Goal: Communication & Community: Answer question/provide support

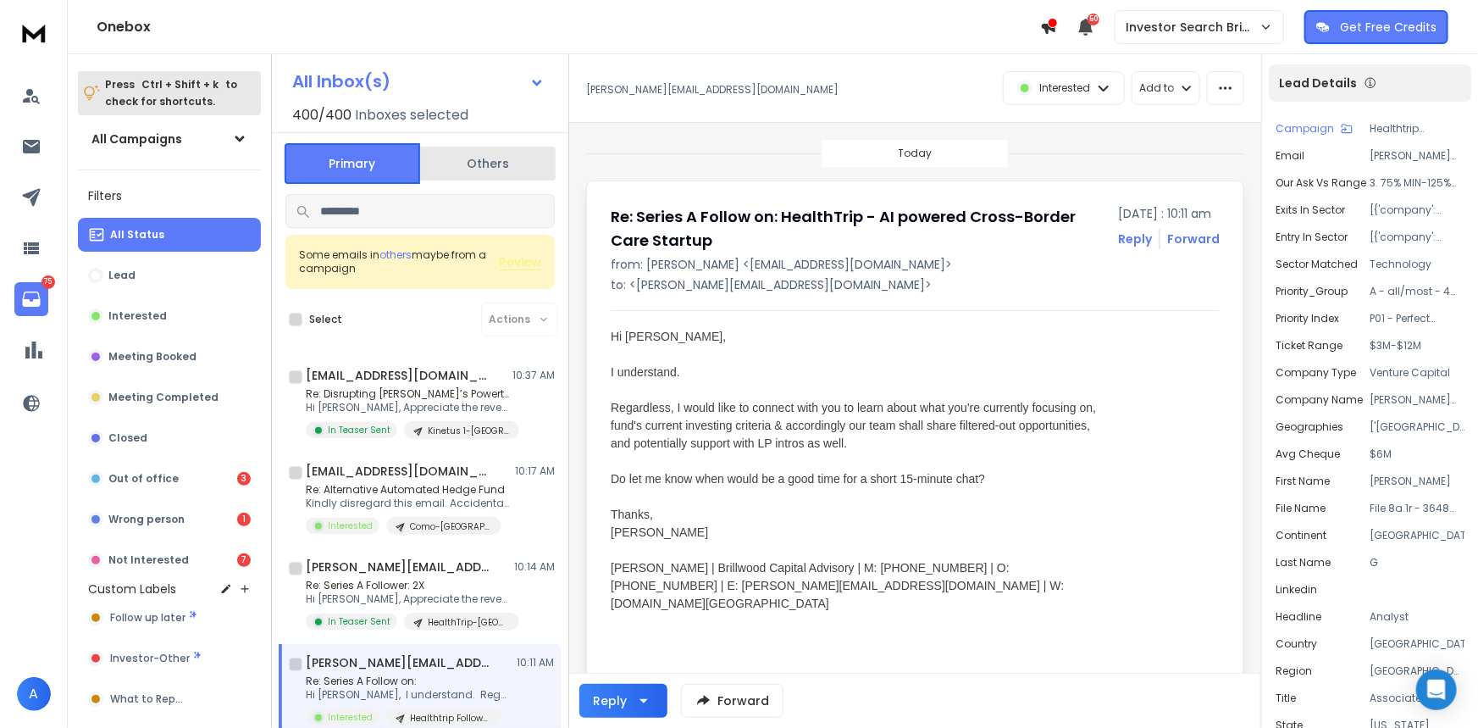
scroll to position [153, 0]
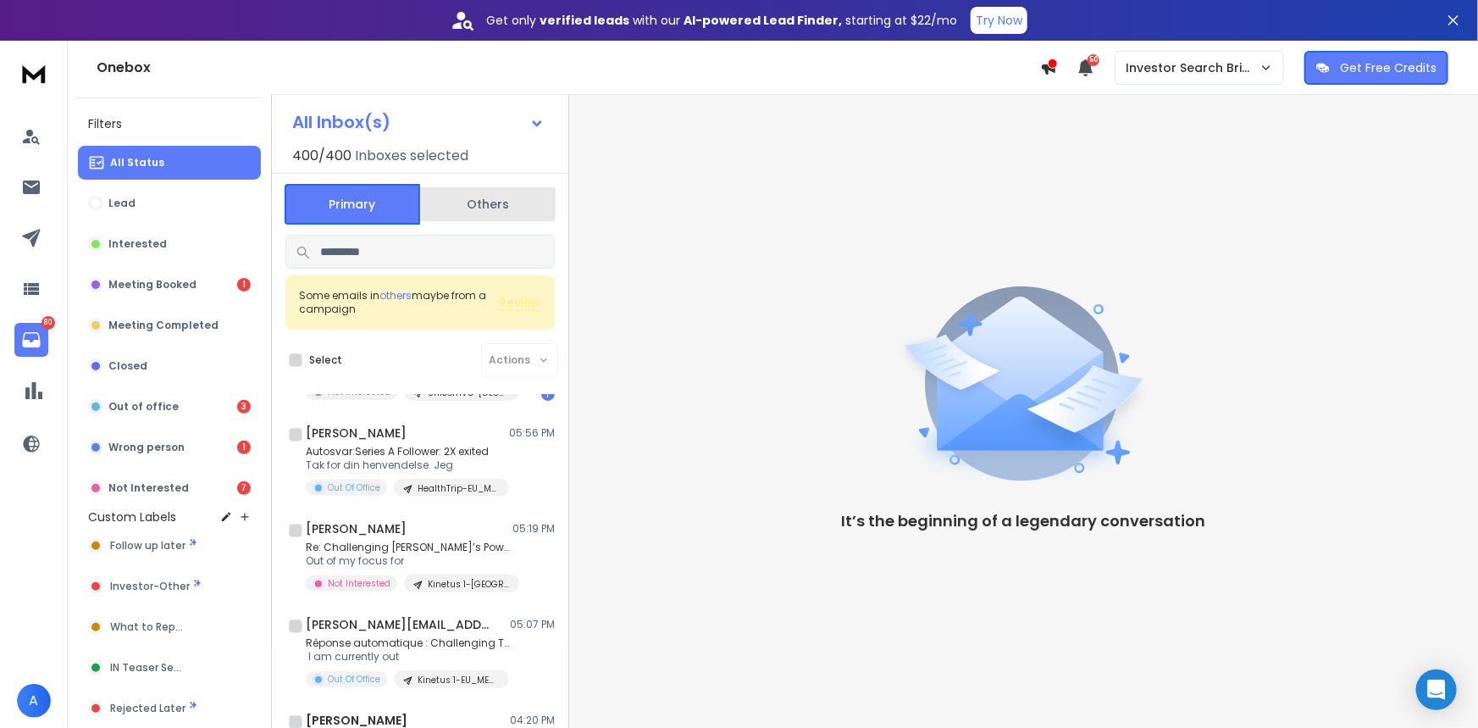
scroll to position [153, 0]
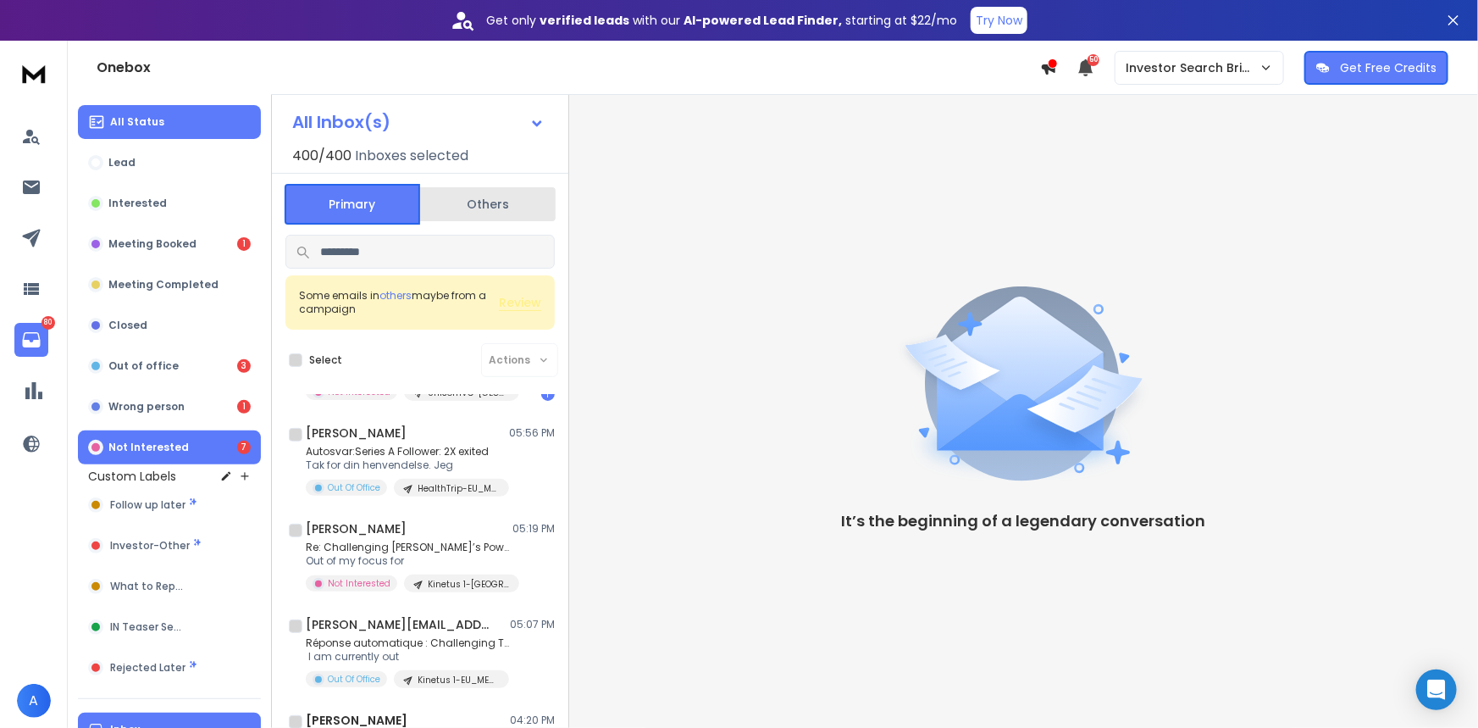
click at [178, 444] on p "Not Interested" at bounding box center [148, 447] width 80 height 14
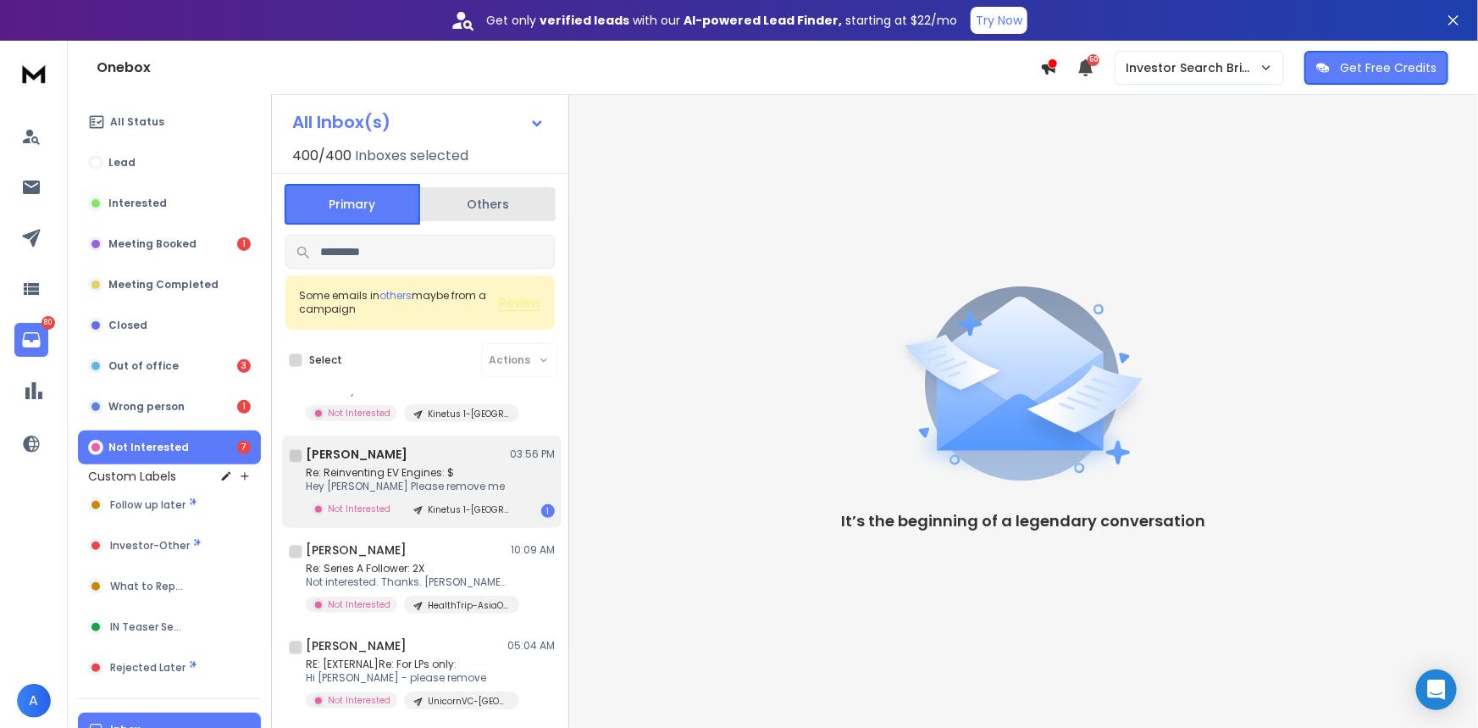
click at [466, 505] on p "Kinetus 1-[GEOGRAPHIC_DATA]" at bounding box center [468, 509] width 81 height 13
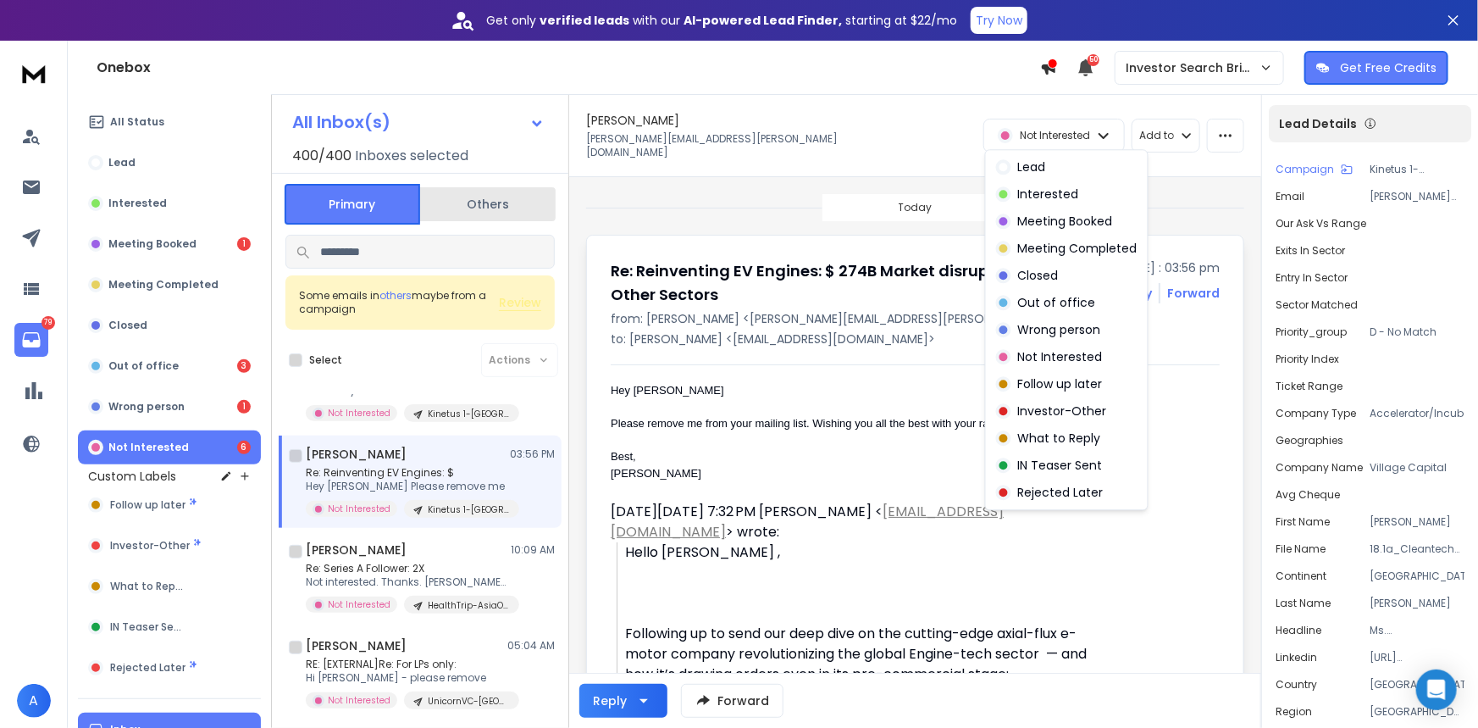
click at [1086, 129] on p "Not Interested" at bounding box center [1055, 136] width 70 height 14
click at [1194, 194] on div "Today" at bounding box center [915, 207] width 658 height 27
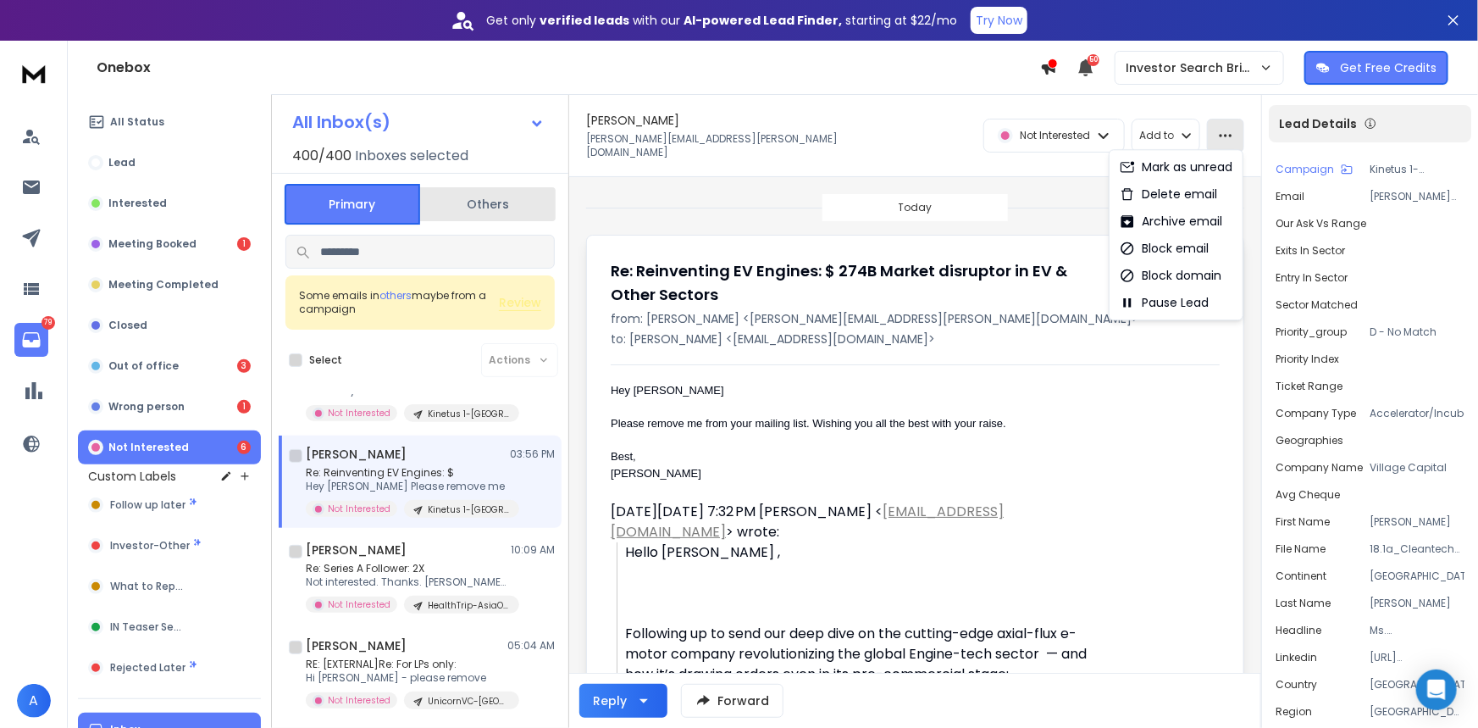
click at [1215, 139] on button "button" at bounding box center [1225, 136] width 37 height 34
click at [1177, 247] on div "Block email" at bounding box center [1164, 248] width 89 height 17
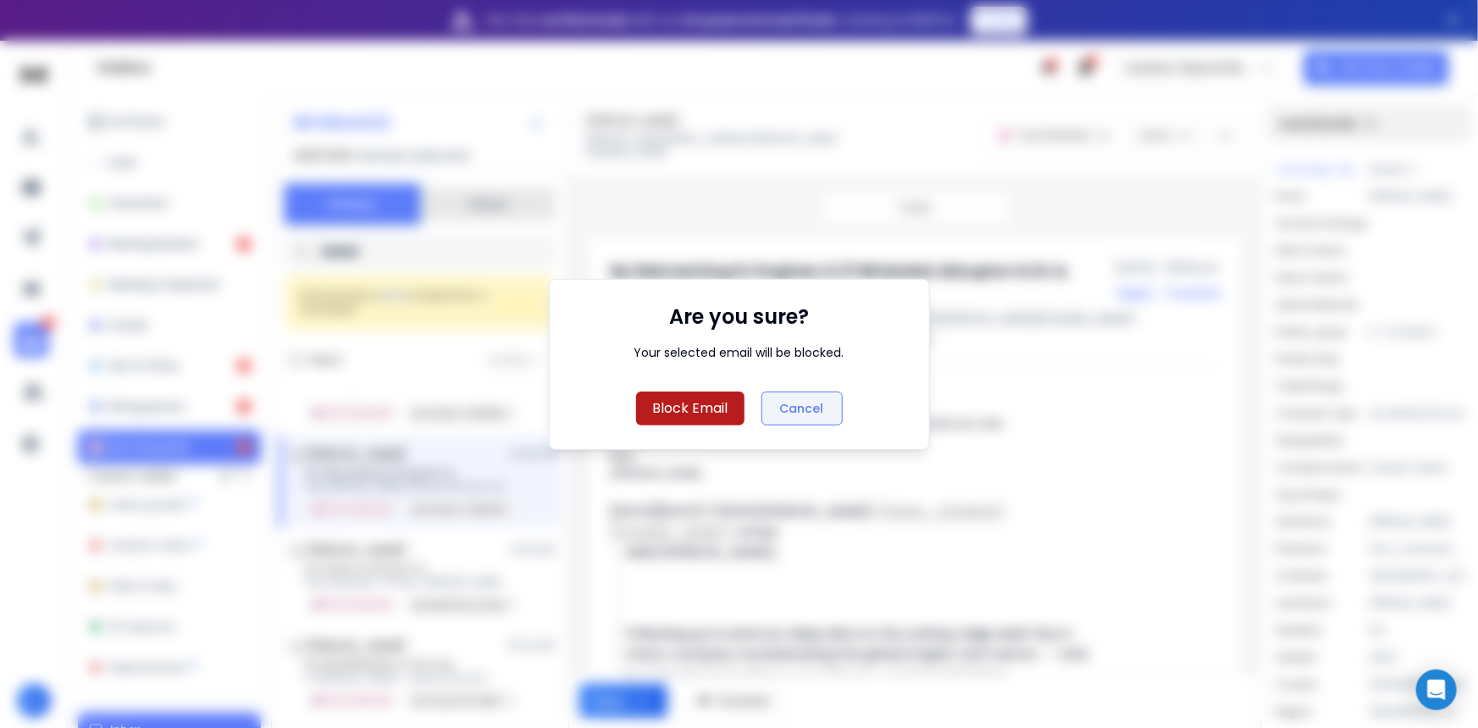
click at [695, 400] on button "Block Email" at bounding box center [690, 408] width 108 height 34
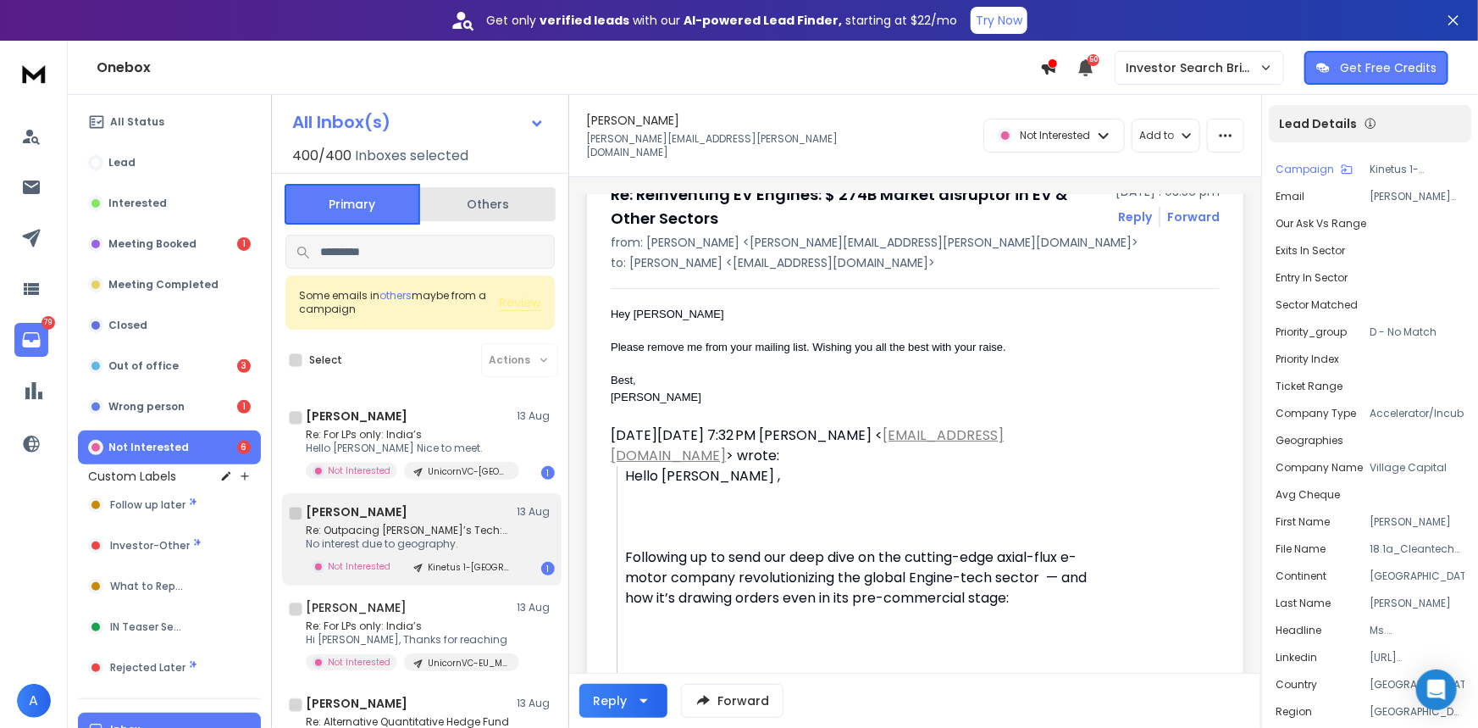
scroll to position [770, 0]
click at [460, 525] on p "Re: Outpacing [PERSON_NAME]’s Tech: Axial" at bounding box center [407, 526] width 203 height 14
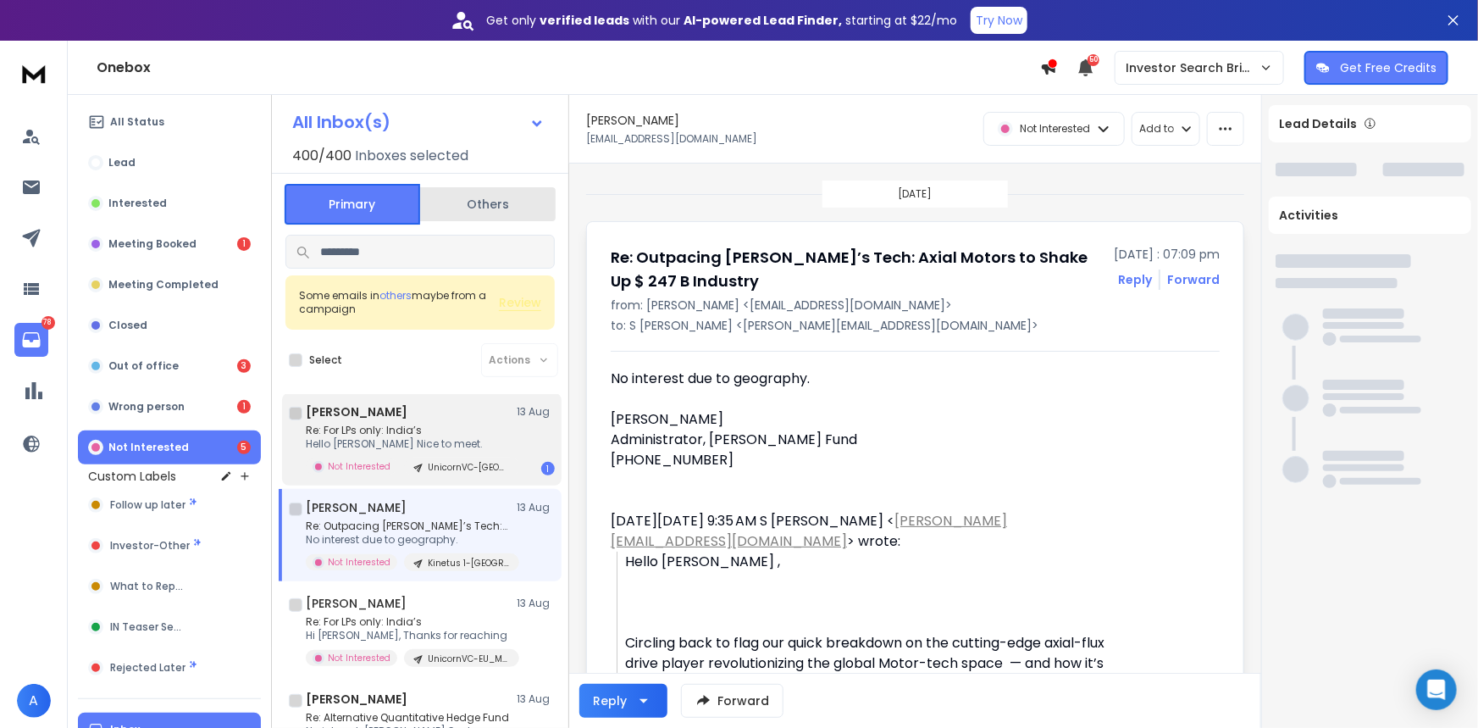
click at [432, 440] on p "Hello [PERSON_NAME] Nice to meet." at bounding box center [407, 444] width 203 height 14
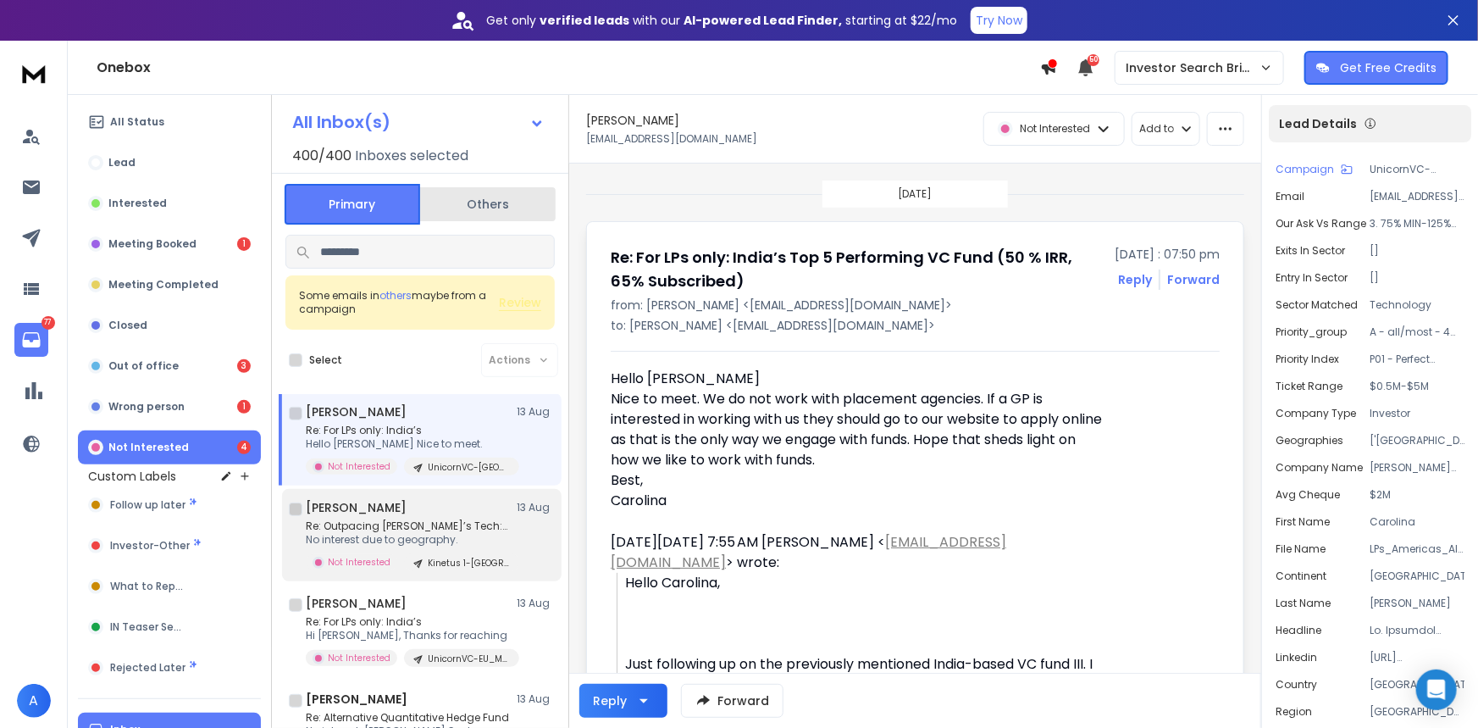
click at [422, 513] on div "[PERSON_NAME] [DATE]" at bounding box center [430, 507] width 249 height 17
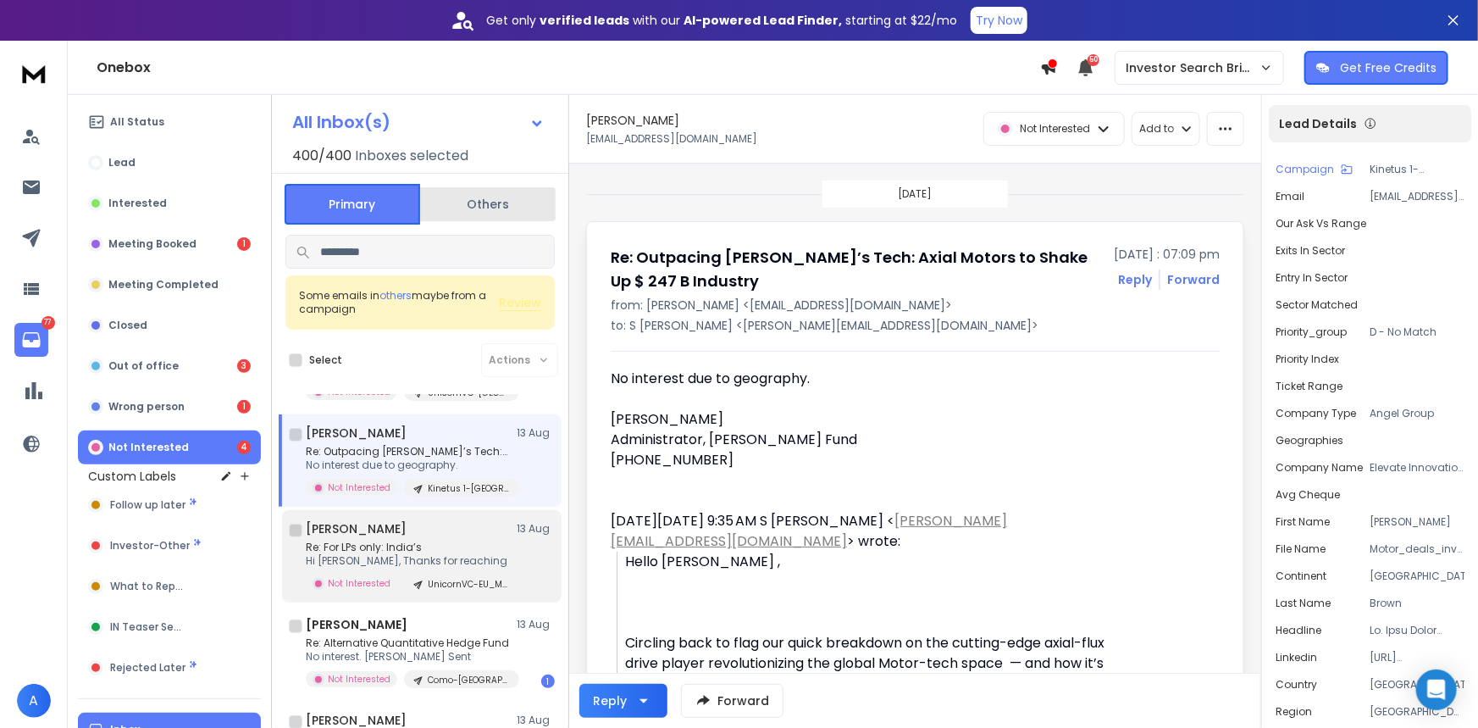
scroll to position [847, 0]
click at [433, 541] on p "Re: For LPs only: India’s" at bounding box center [407, 545] width 203 height 14
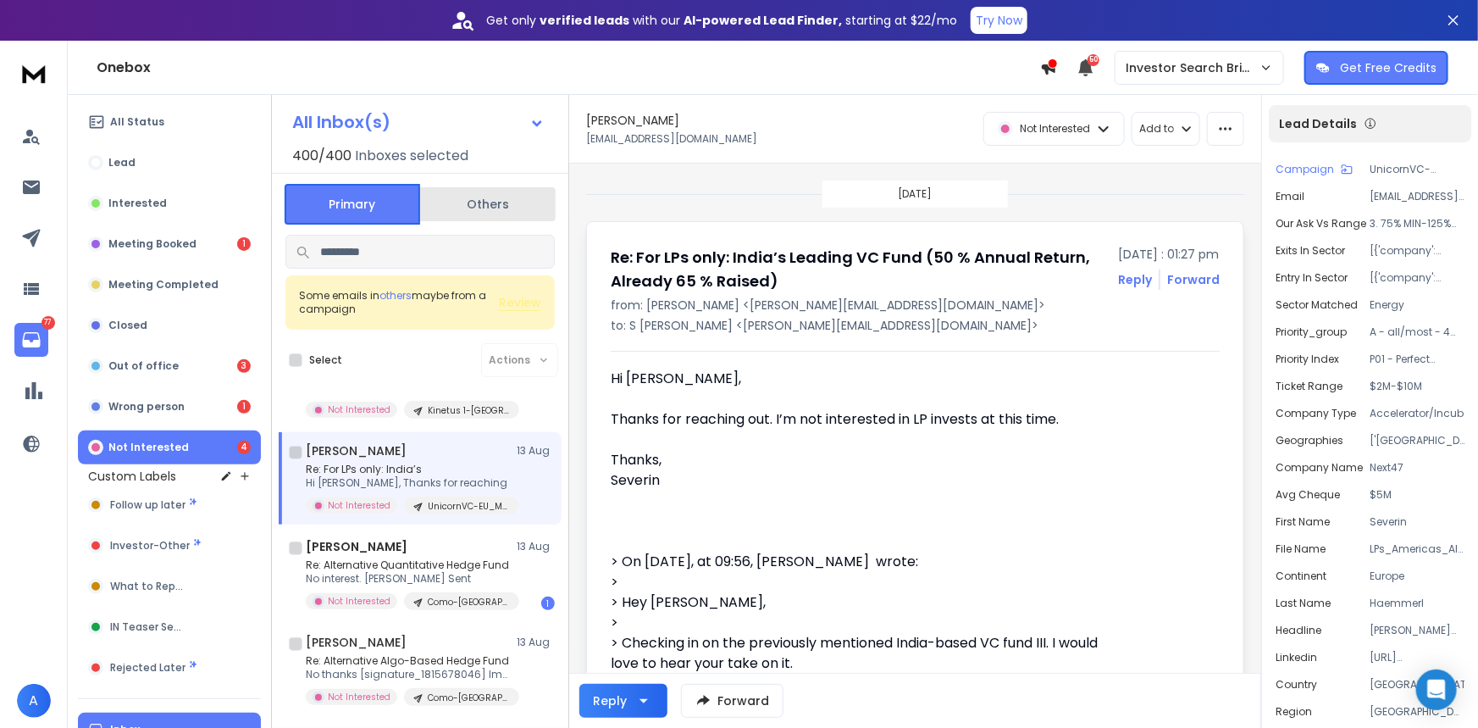
scroll to position [923, 0]
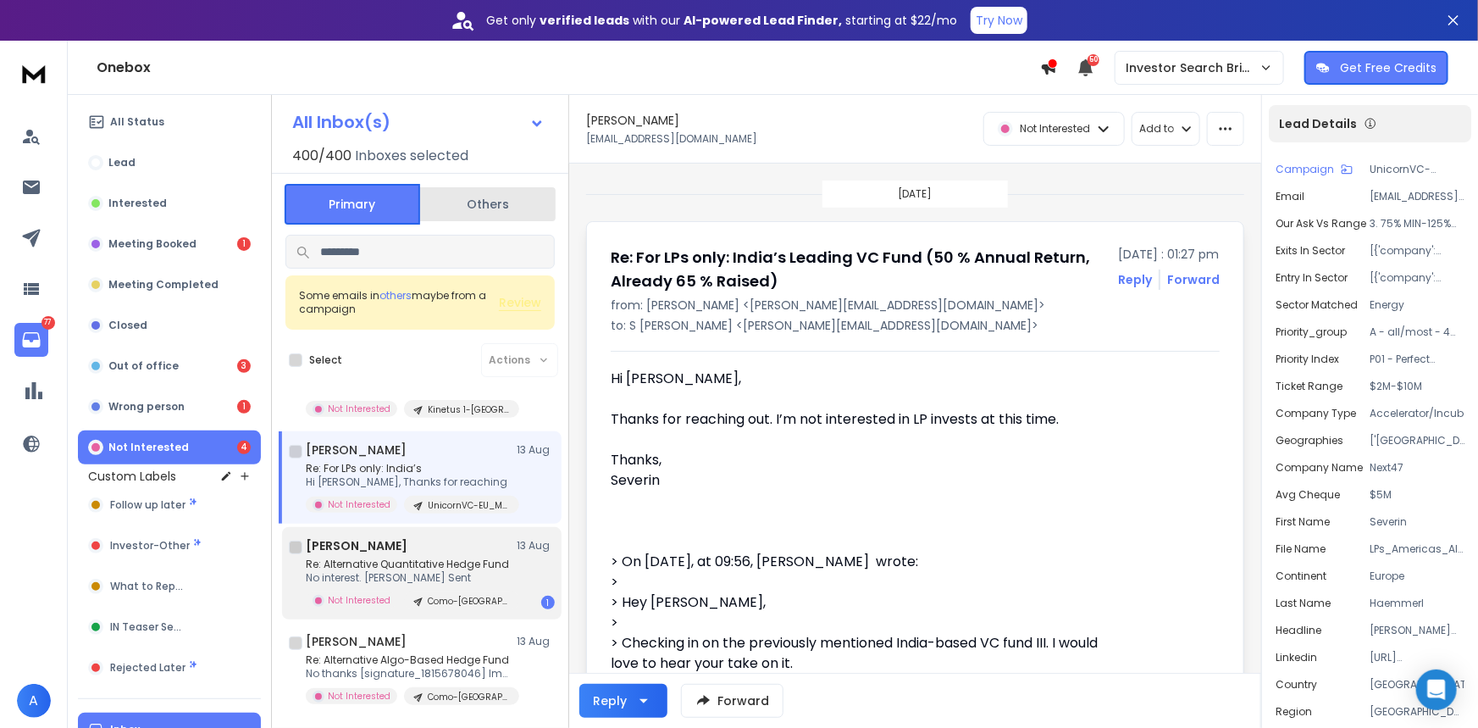
click at [476, 554] on div "[PERSON_NAME] [DATE] Re: Alternative Quantitative Hedge Fund No interest. [PERS…" at bounding box center [430, 573] width 249 height 72
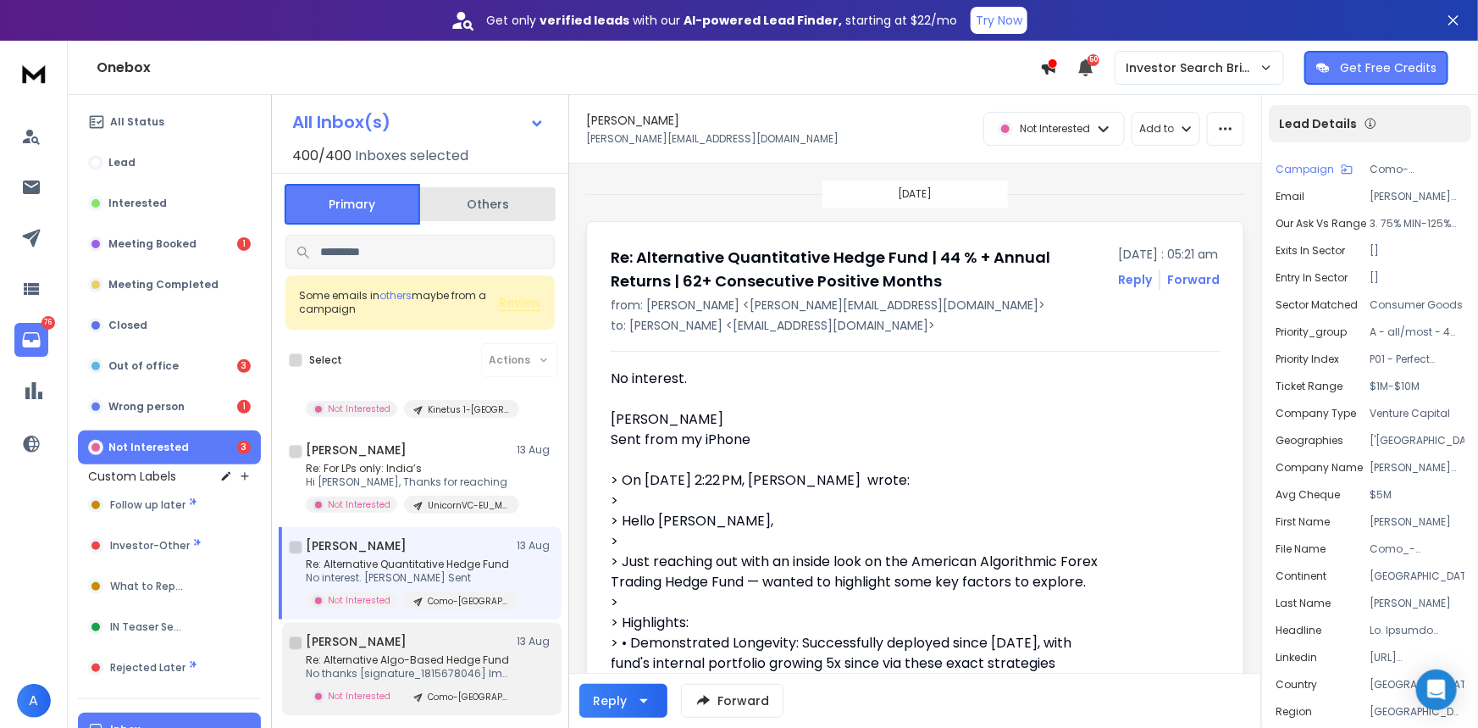
scroll to position [1155, 0]
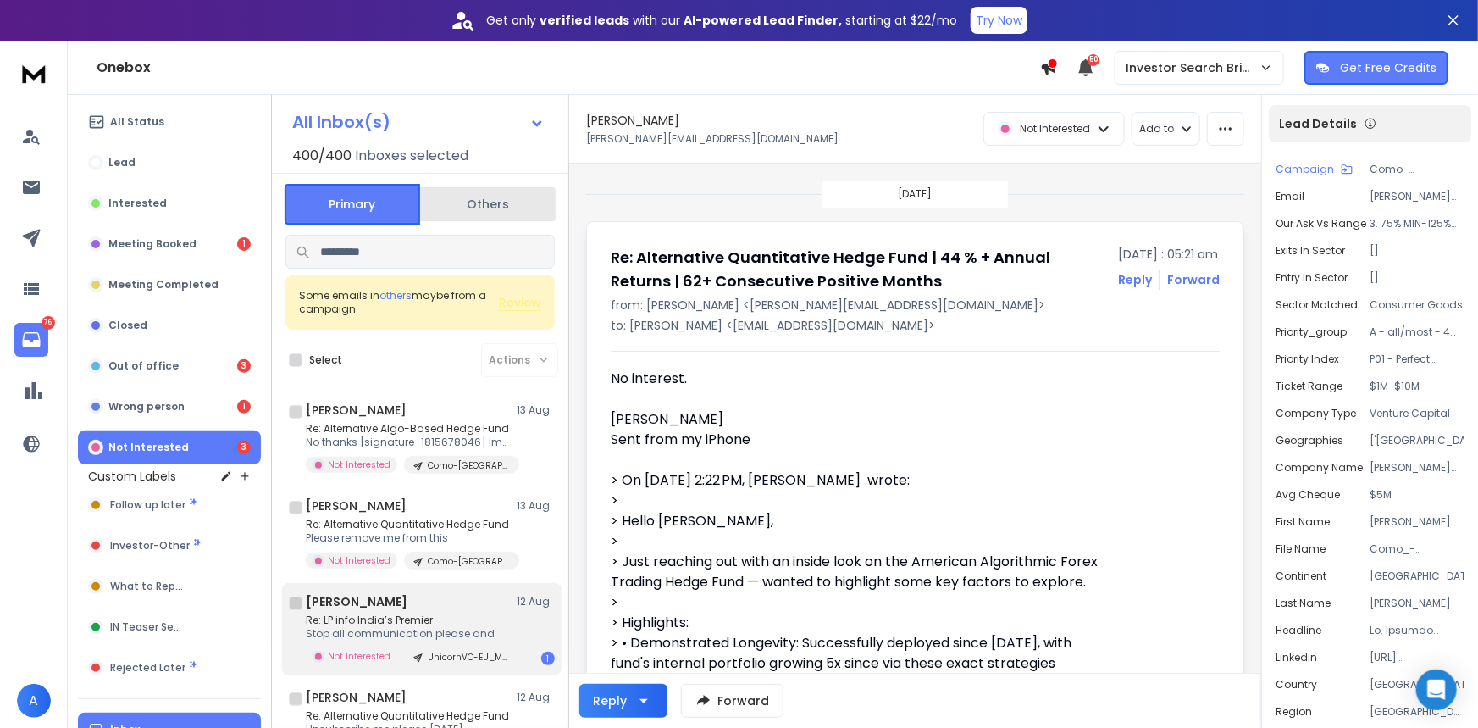
click at [447, 603] on div "[PERSON_NAME] [DATE]" at bounding box center [430, 601] width 249 height 17
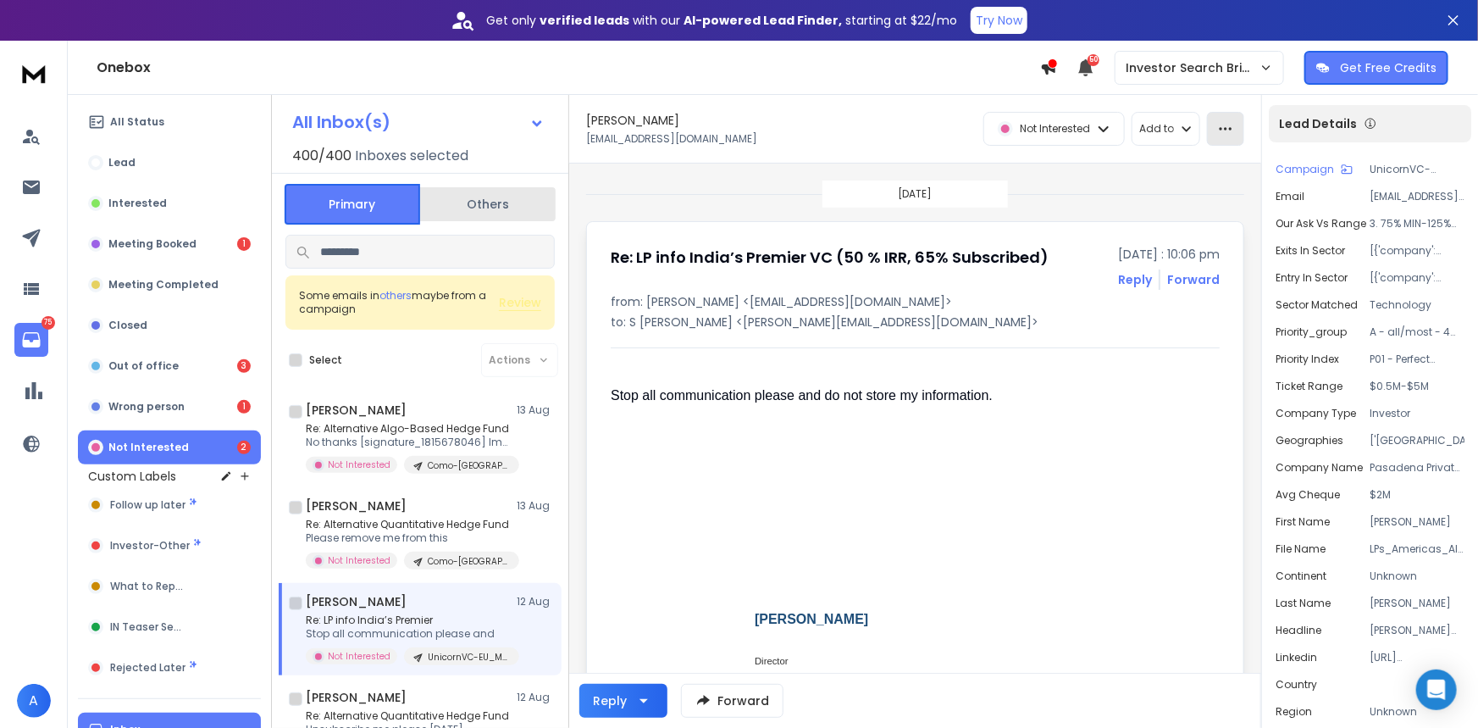
click at [1227, 136] on icon "button" at bounding box center [1225, 128] width 15 height 15
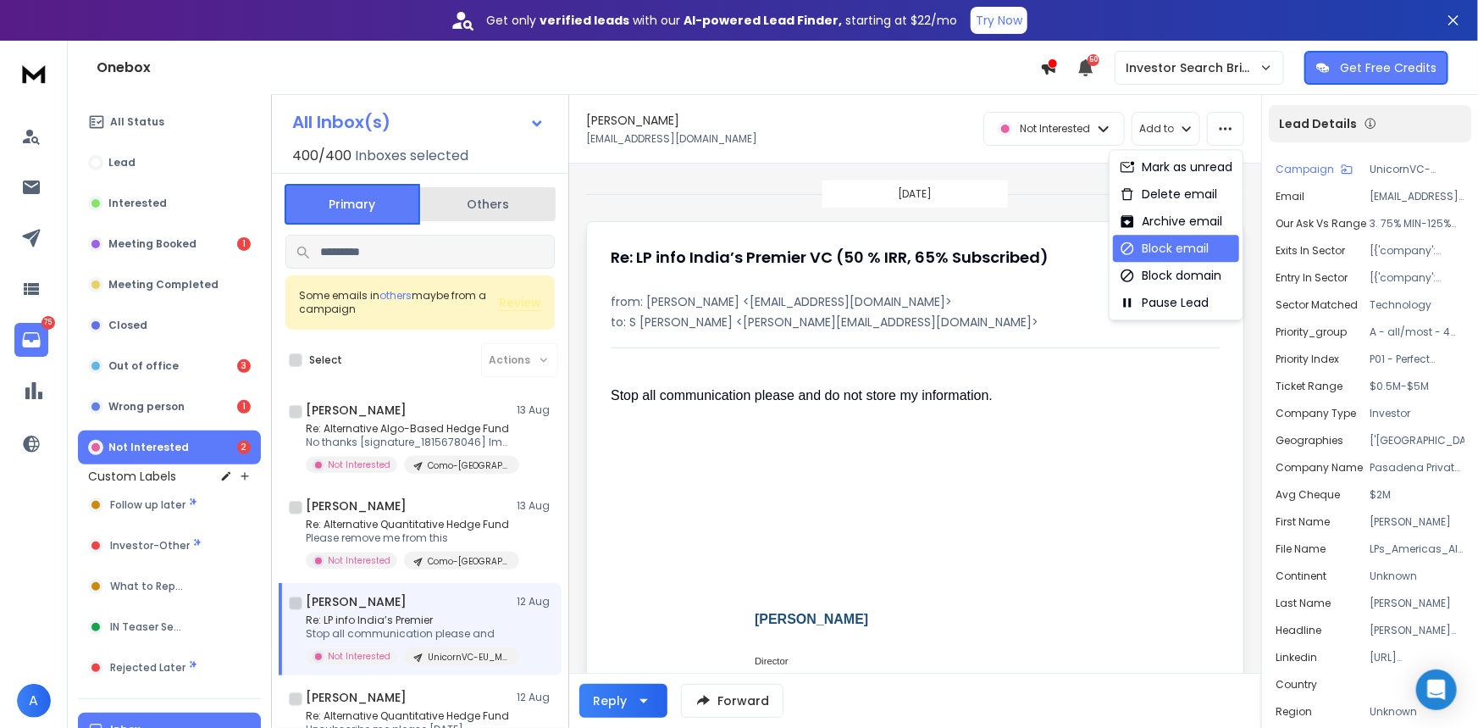
click at [1180, 244] on div "Block email" at bounding box center [1164, 248] width 89 height 17
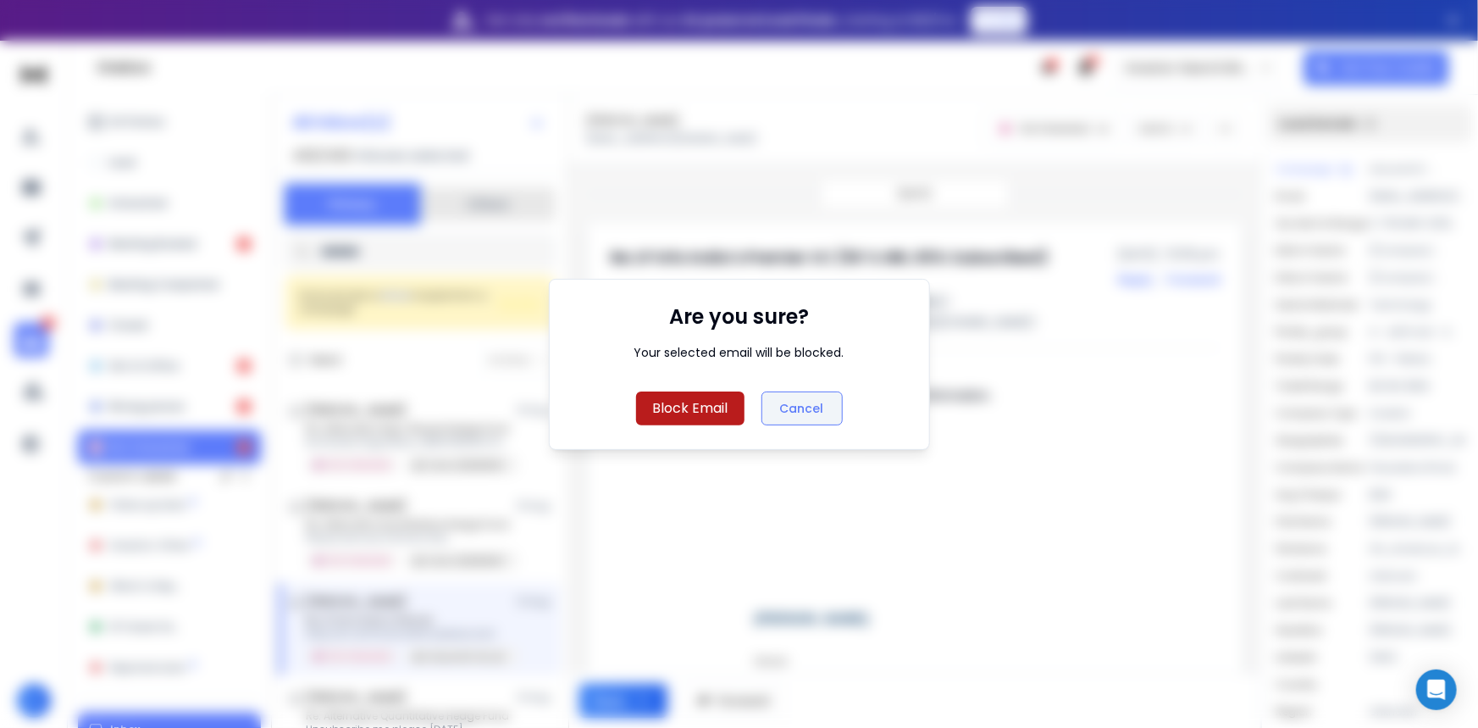
click at [665, 420] on button "Block Email" at bounding box center [690, 408] width 108 height 34
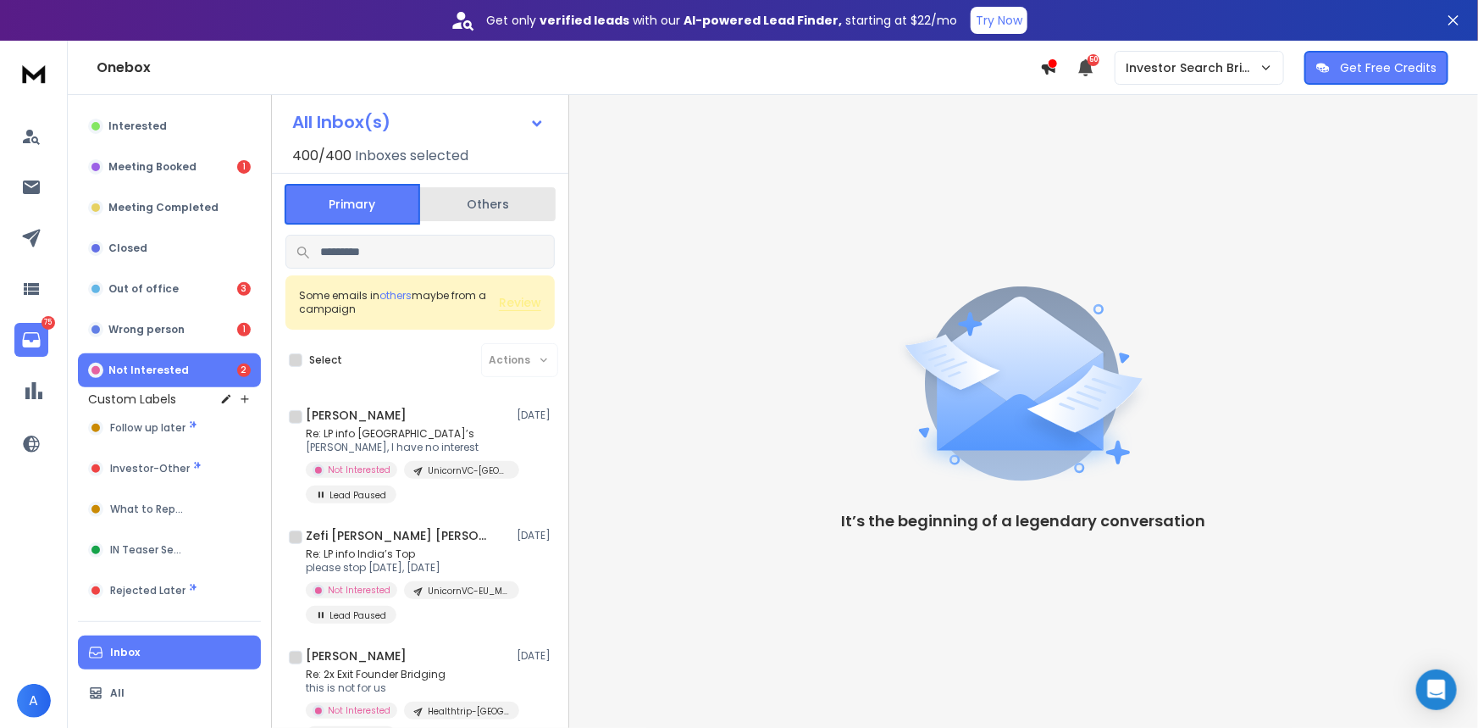
scroll to position [10865, 0]
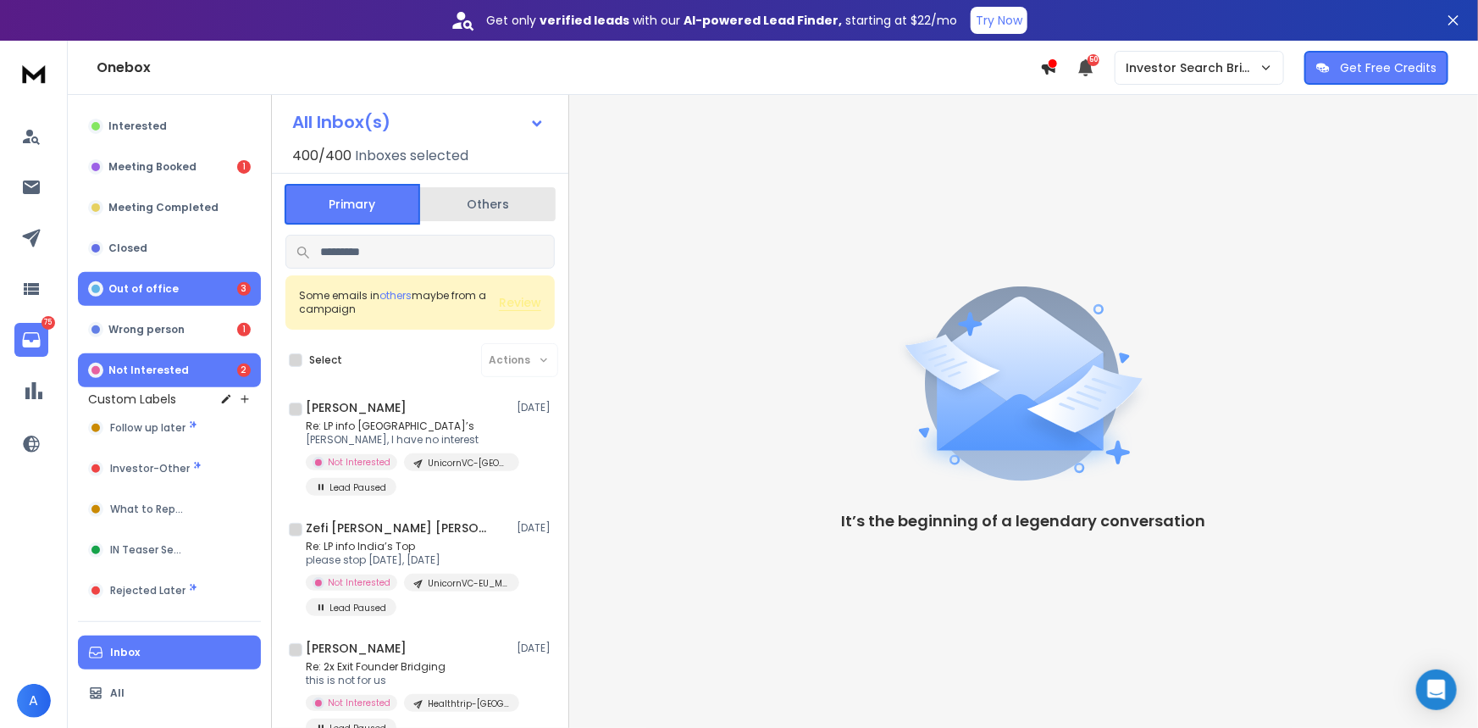
click at [163, 289] on p "Out of office" at bounding box center [143, 289] width 70 height 14
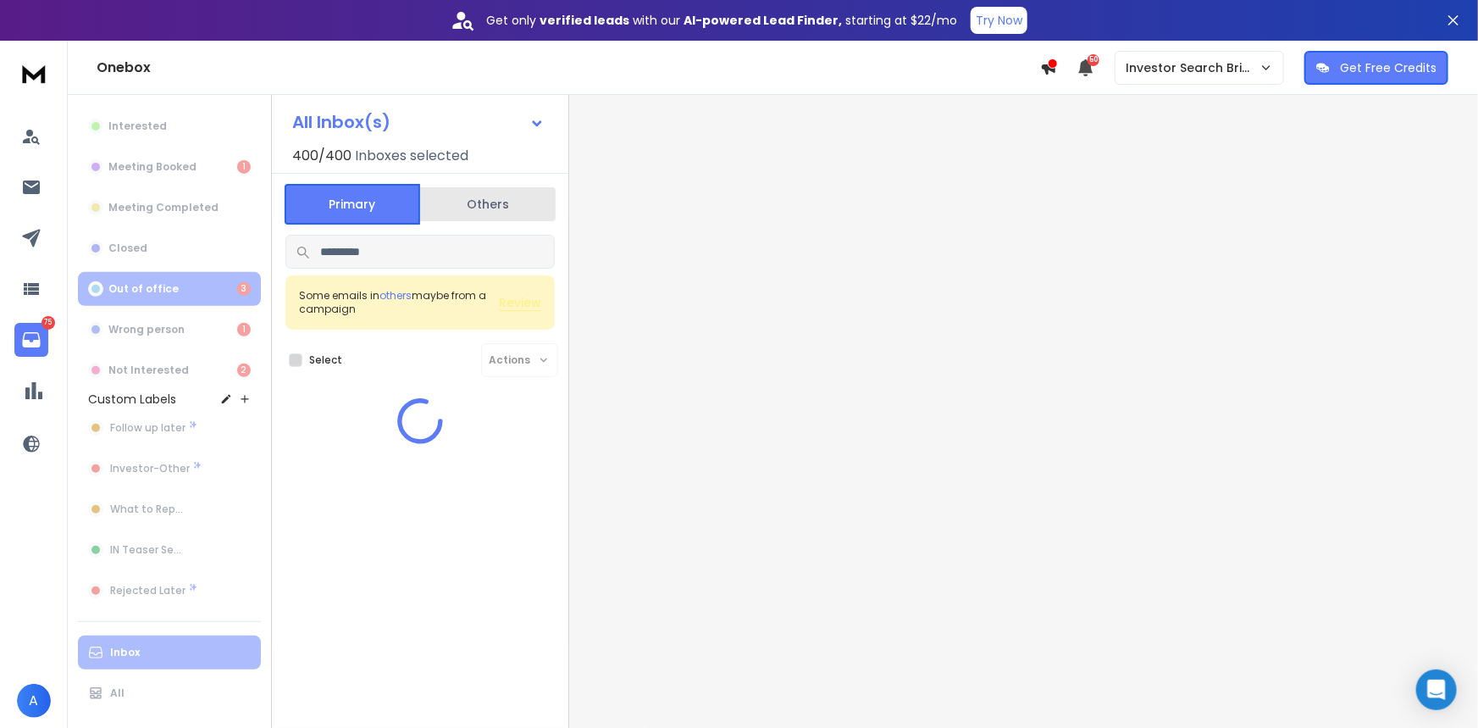
scroll to position [0, 0]
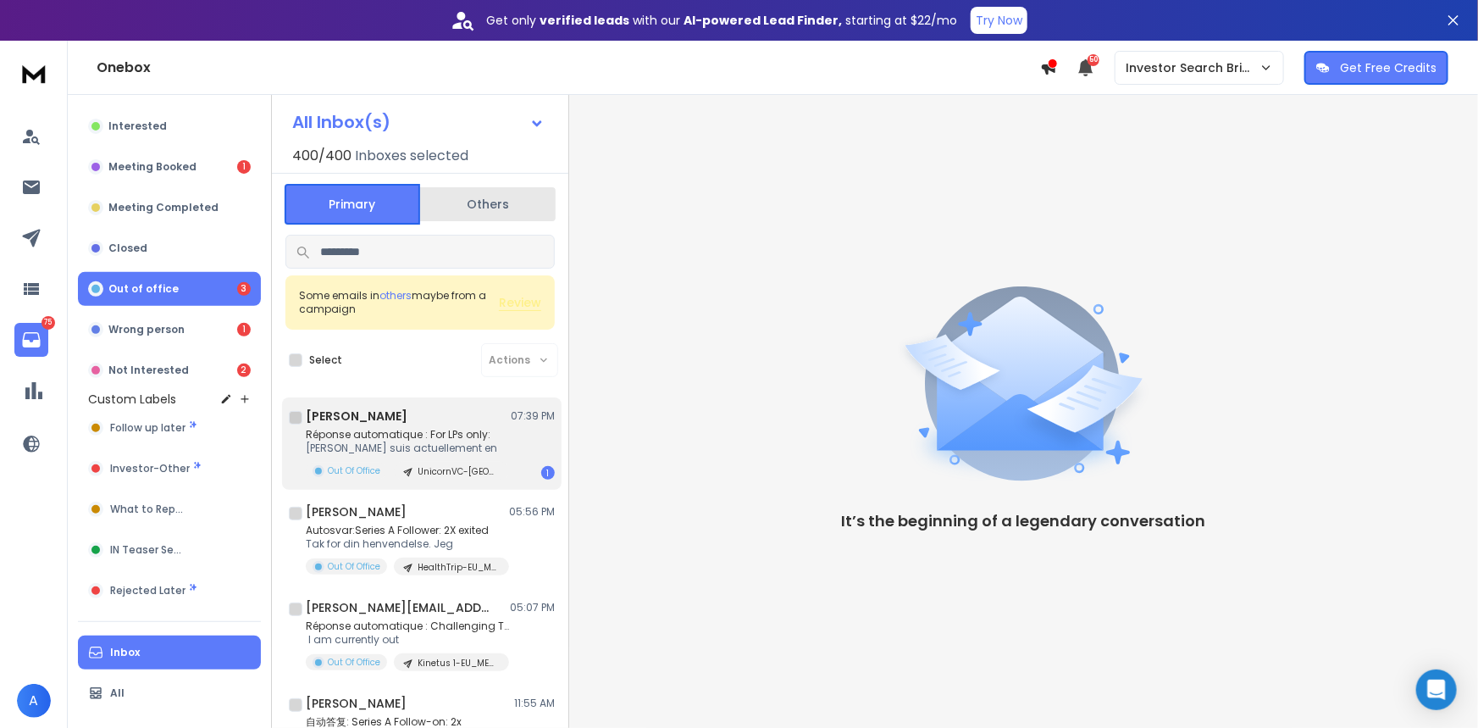
click at [456, 437] on p "Réponse automatique : For LPs only:" at bounding box center [407, 435] width 203 height 14
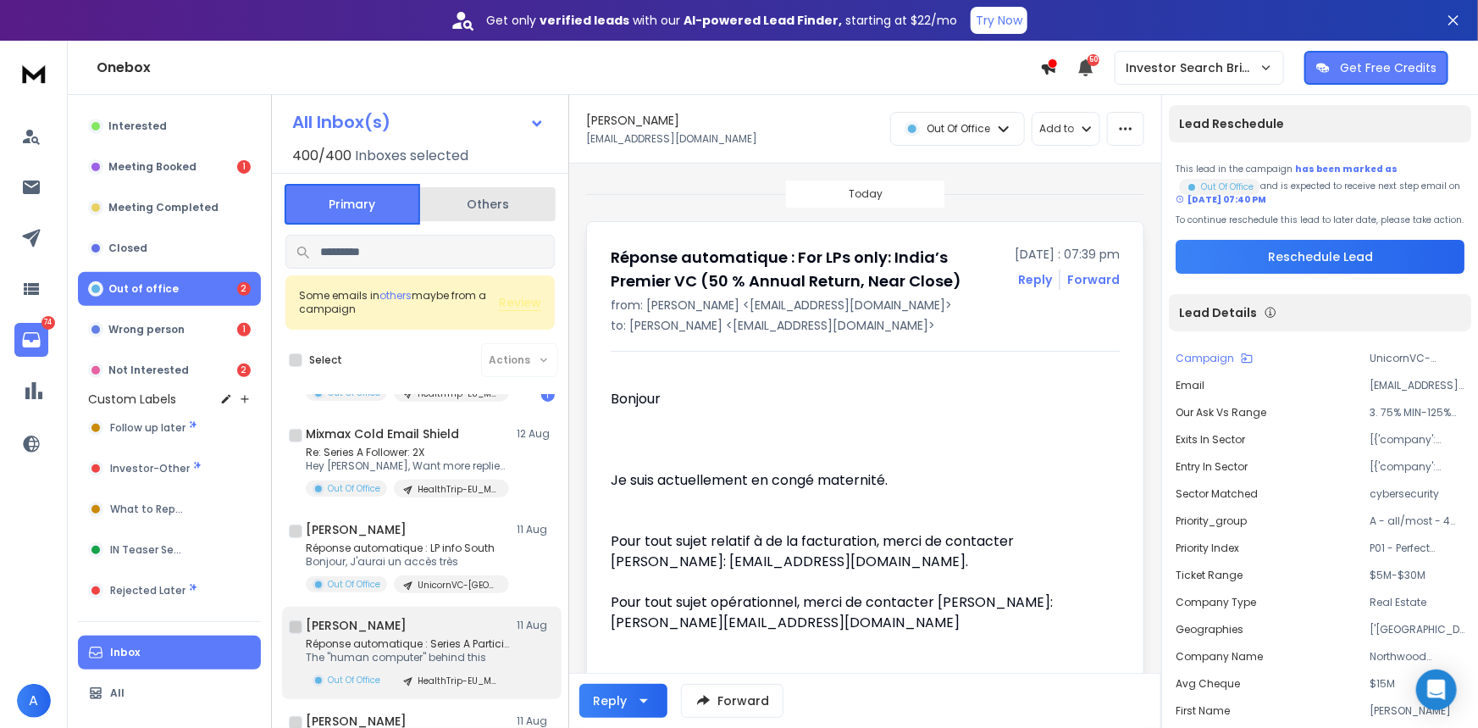
scroll to position [770, 0]
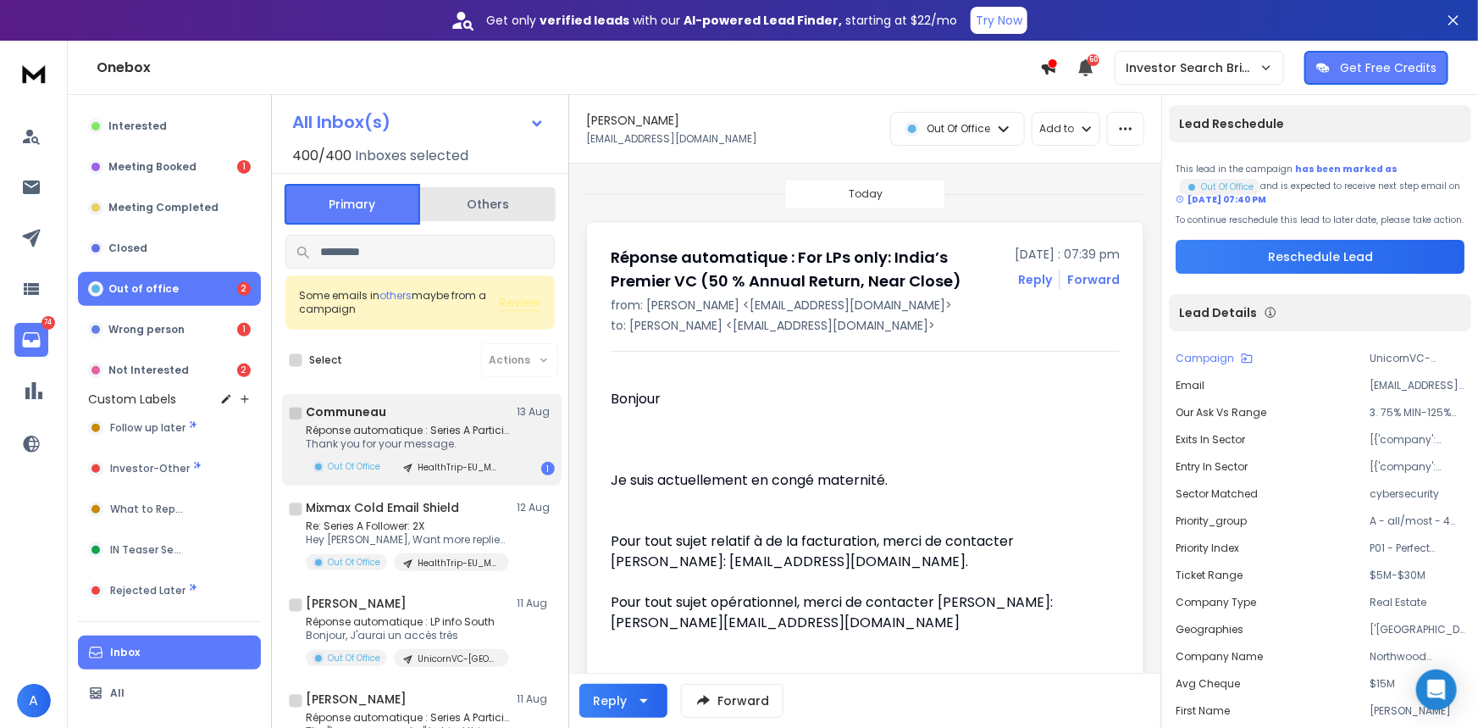
click at [510, 431] on div "Réponse automatique : Series A Participate Thank you for your message. Out Of O…" at bounding box center [430, 450] width 249 height 52
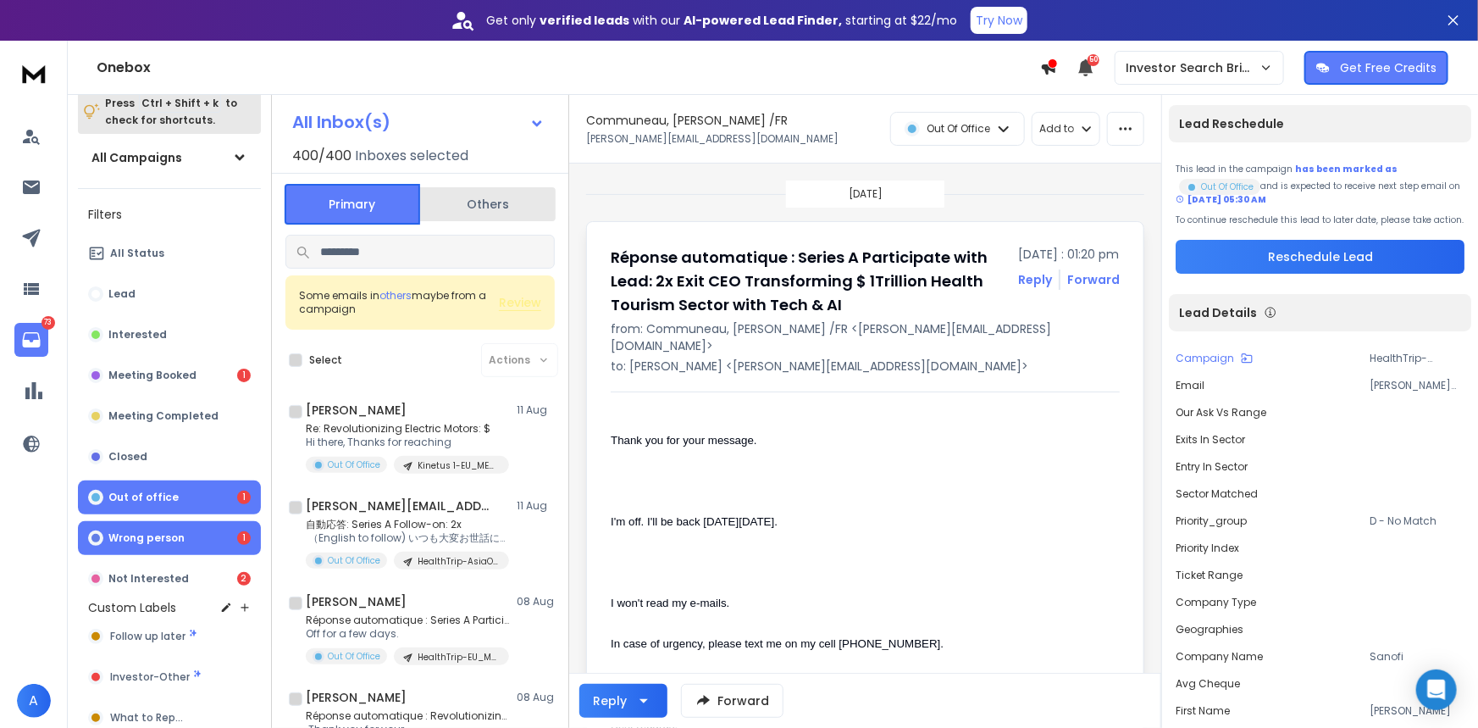
scroll to position [0, 0]
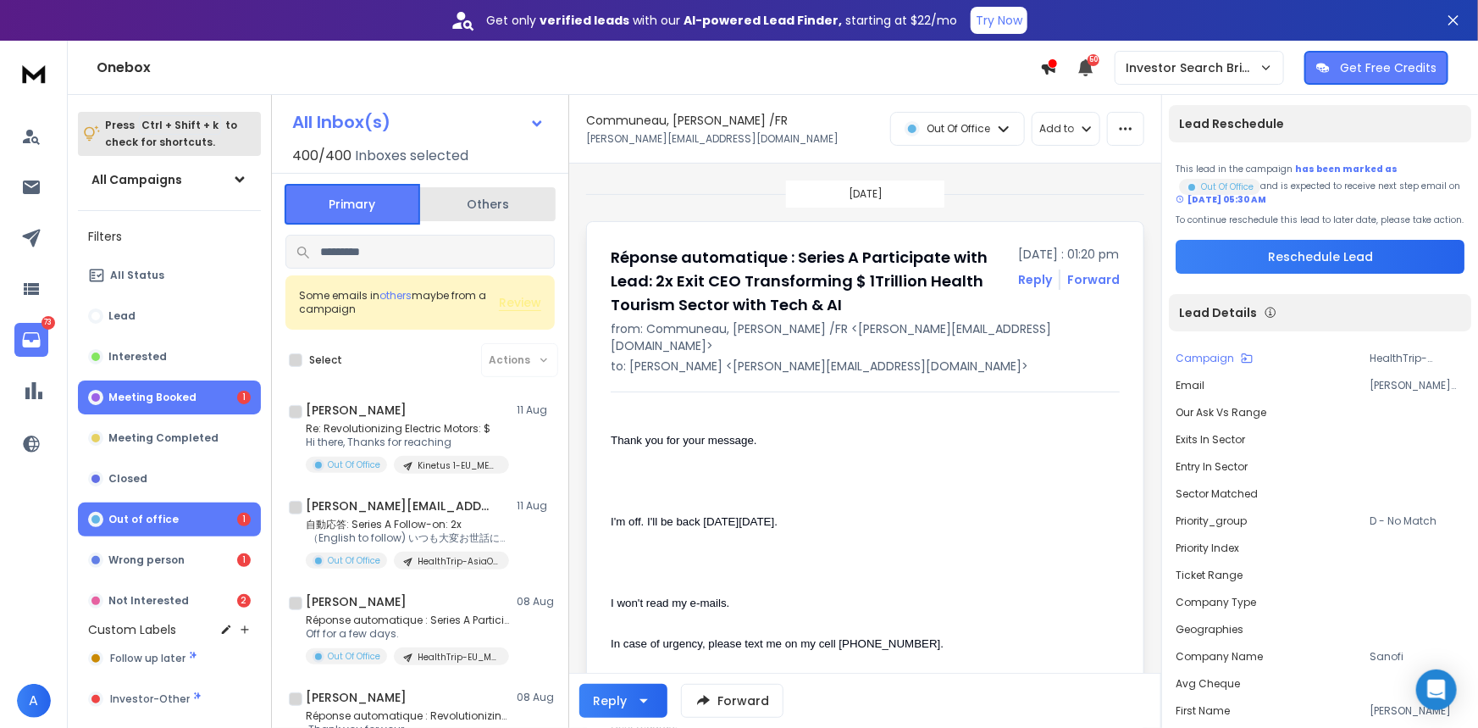
click at [186, 405] on button "Meeting Booked 1" at bounding box center [169, 397] width 183 height 34
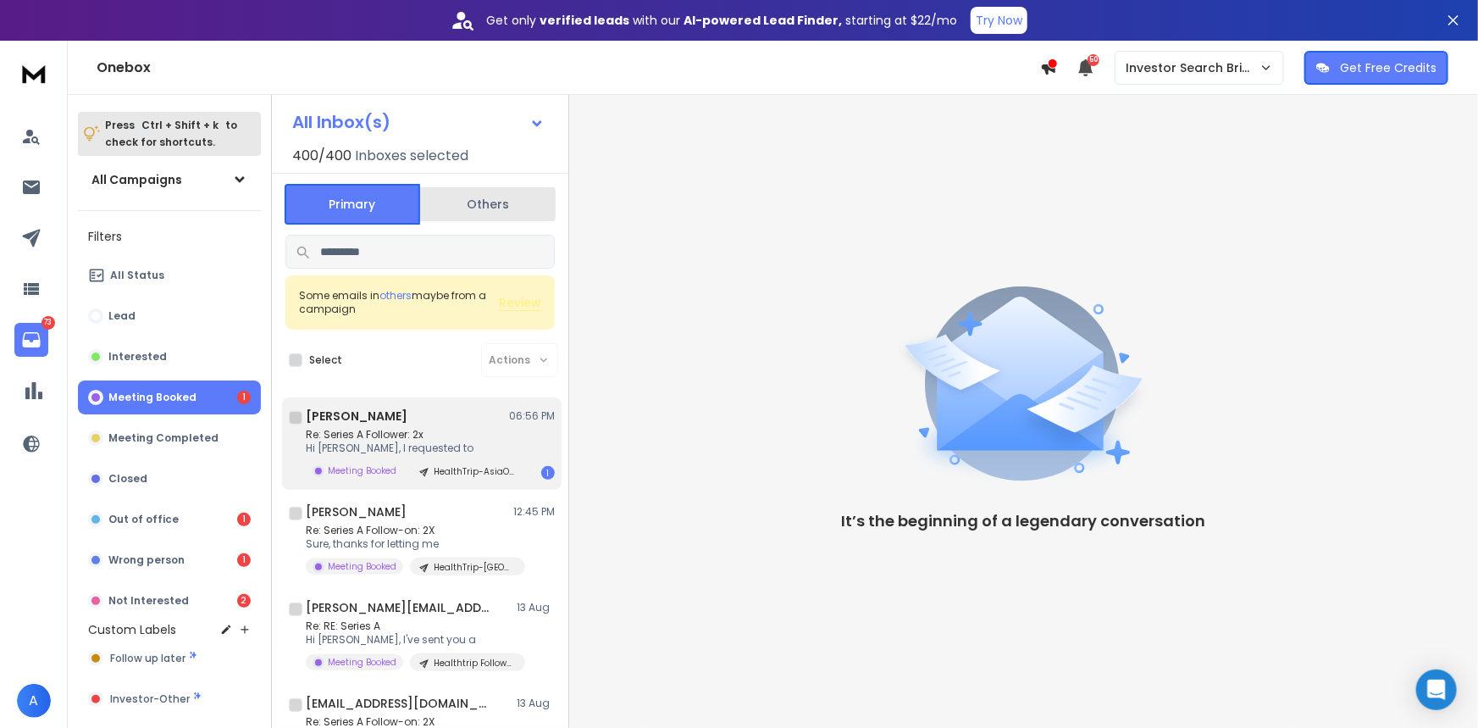
click at [434, 479] on div "Meeting Booked HealthTrip-AsiaOceania 3" at bounding box center [415, 471] width 219 height 18
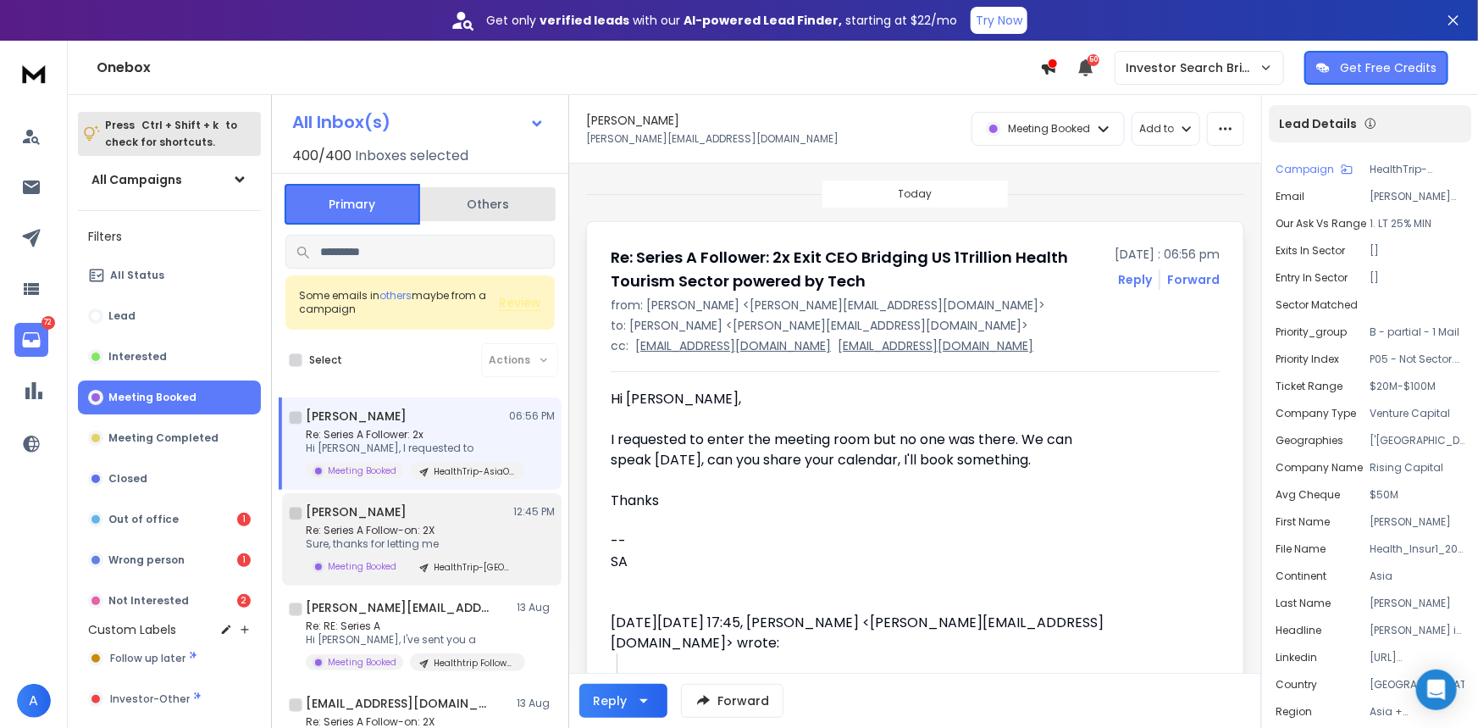
click at [385, 547] on p "Sure, thanks for letting me" at bounding box center [407, 544] width 203 height 14
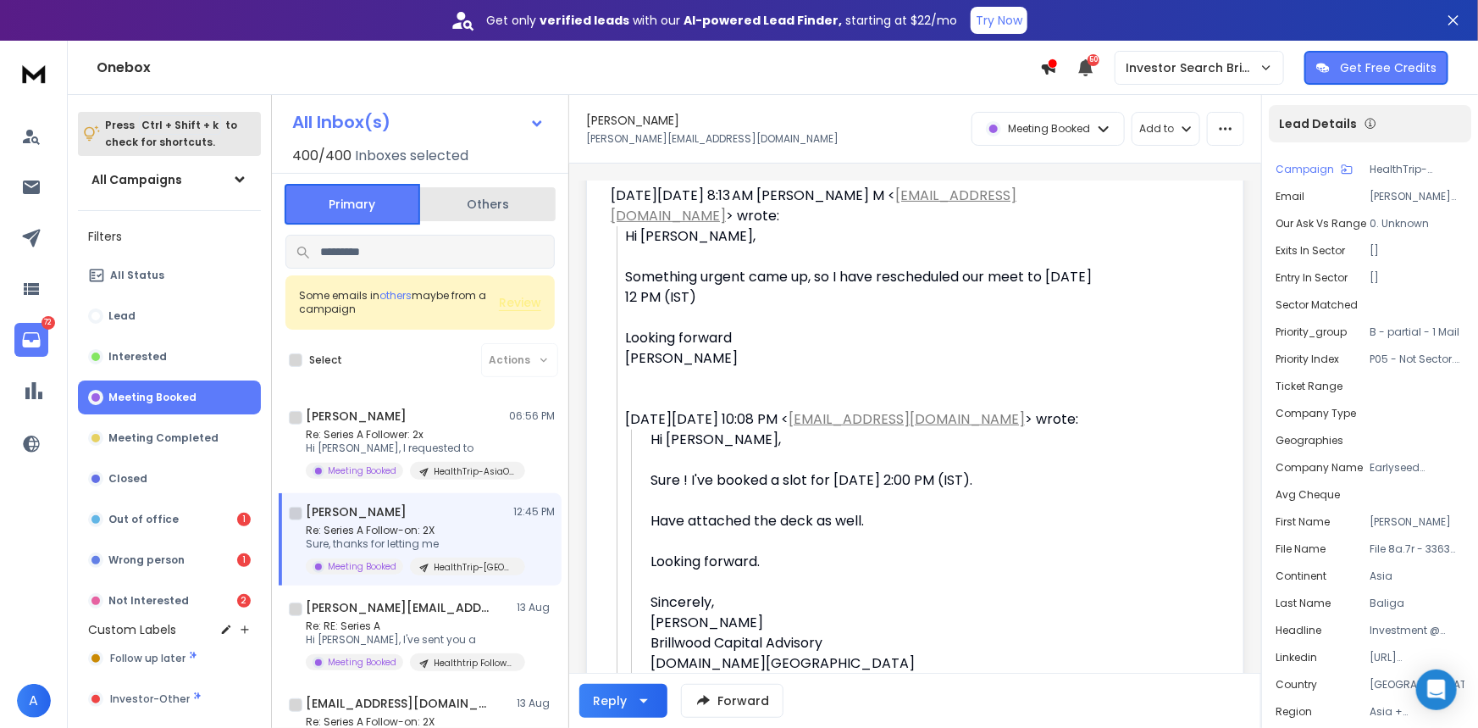
scroll to position [462, 0]
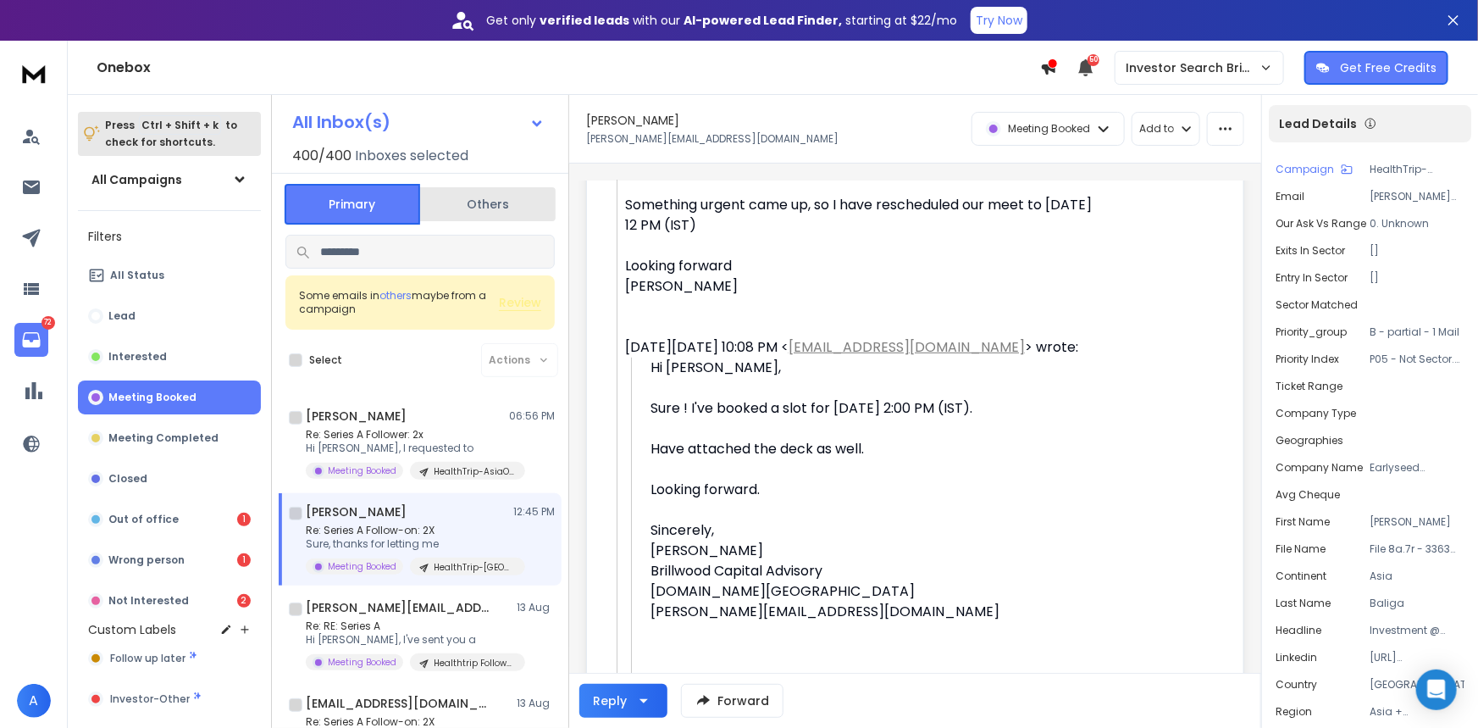
click at [1008, 540] on div "[PERSON_NAME]" at bounding box center [878, 550] width 455 height 20
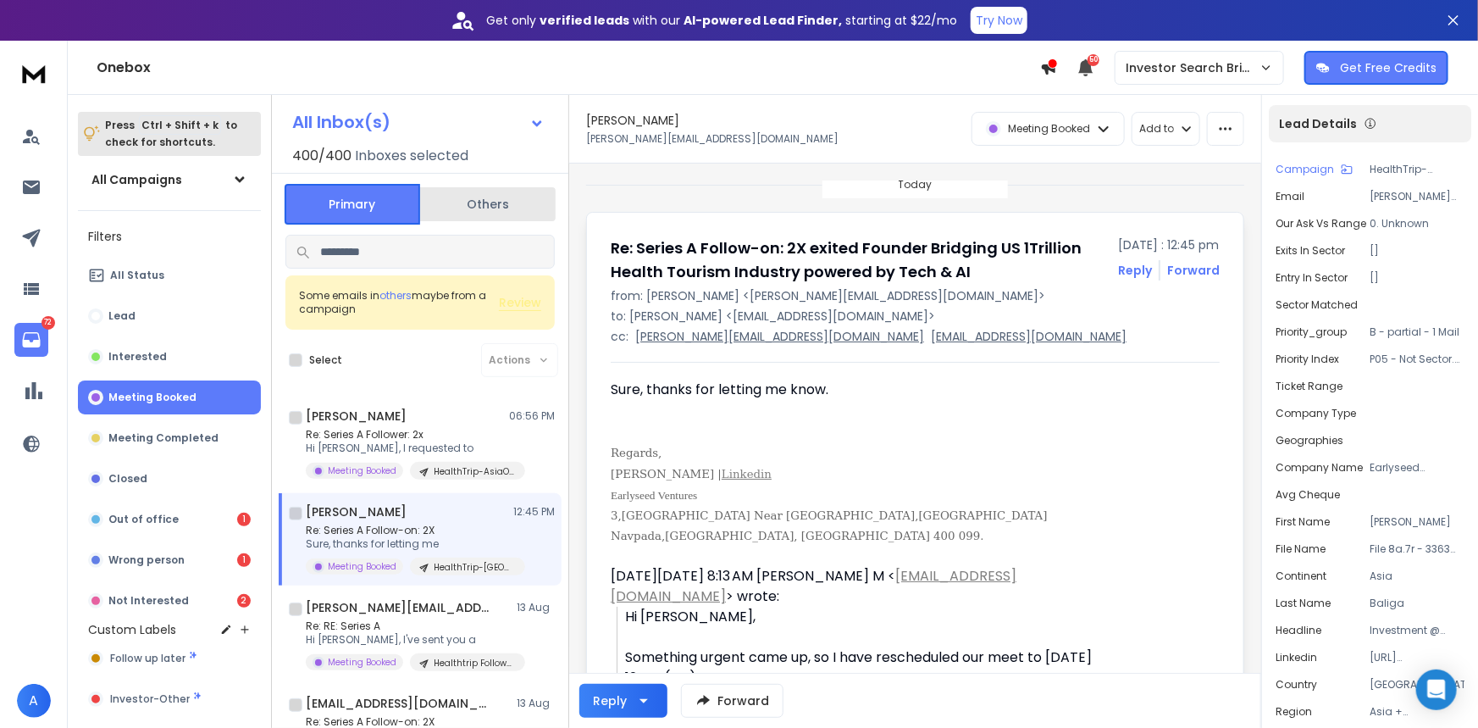
scroll to position [0, 0]
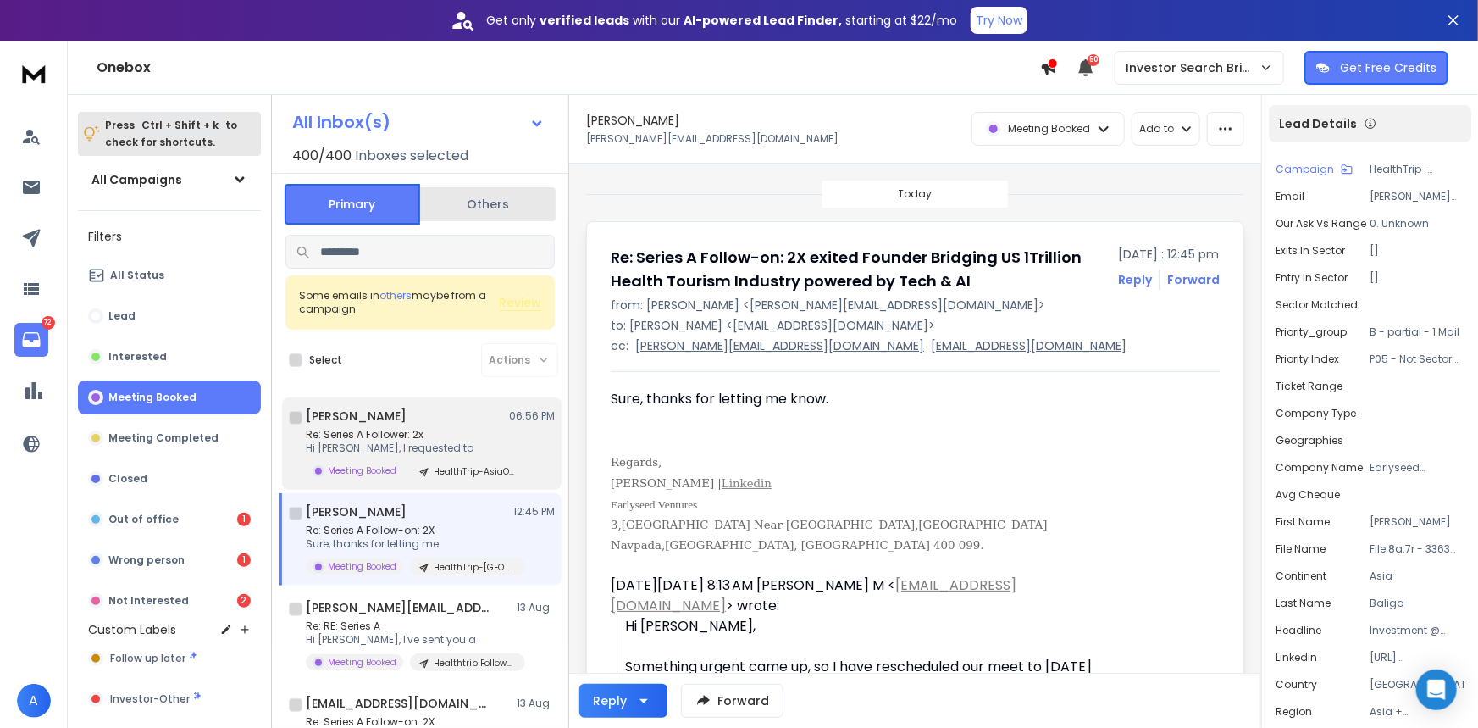
click at [406, 412] on div "[PERSON_NAME] 06:56 PM" at bounding box center [430, 415] width 249 height 17
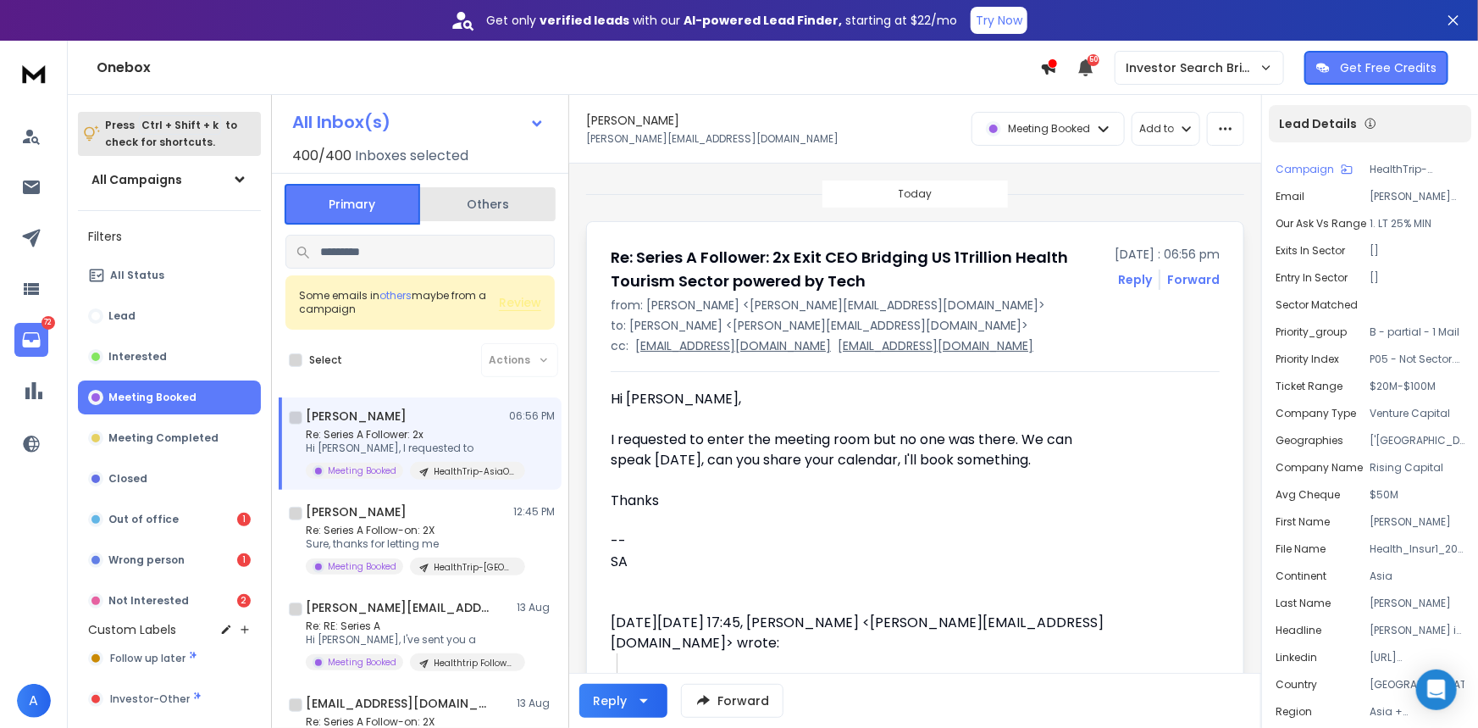
click at [609, 707] on div "Reply" at bounding box center [610, 700] width 34 height 17
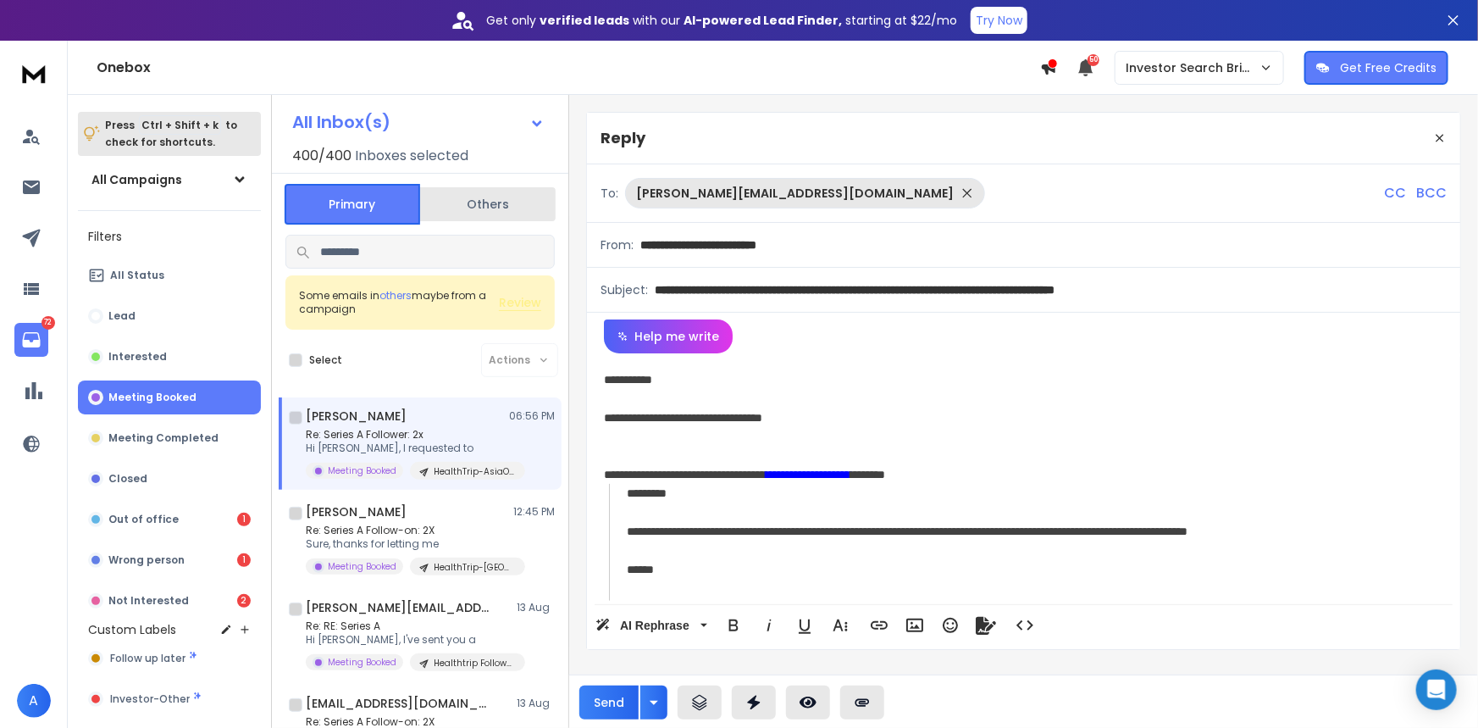
click at [703, 475] on div "**********" at bounding box center [1021, 476] width 869 height 247
click at [859, 419] on div "**********" at bounding box center [1016, 398] width 824 height 57
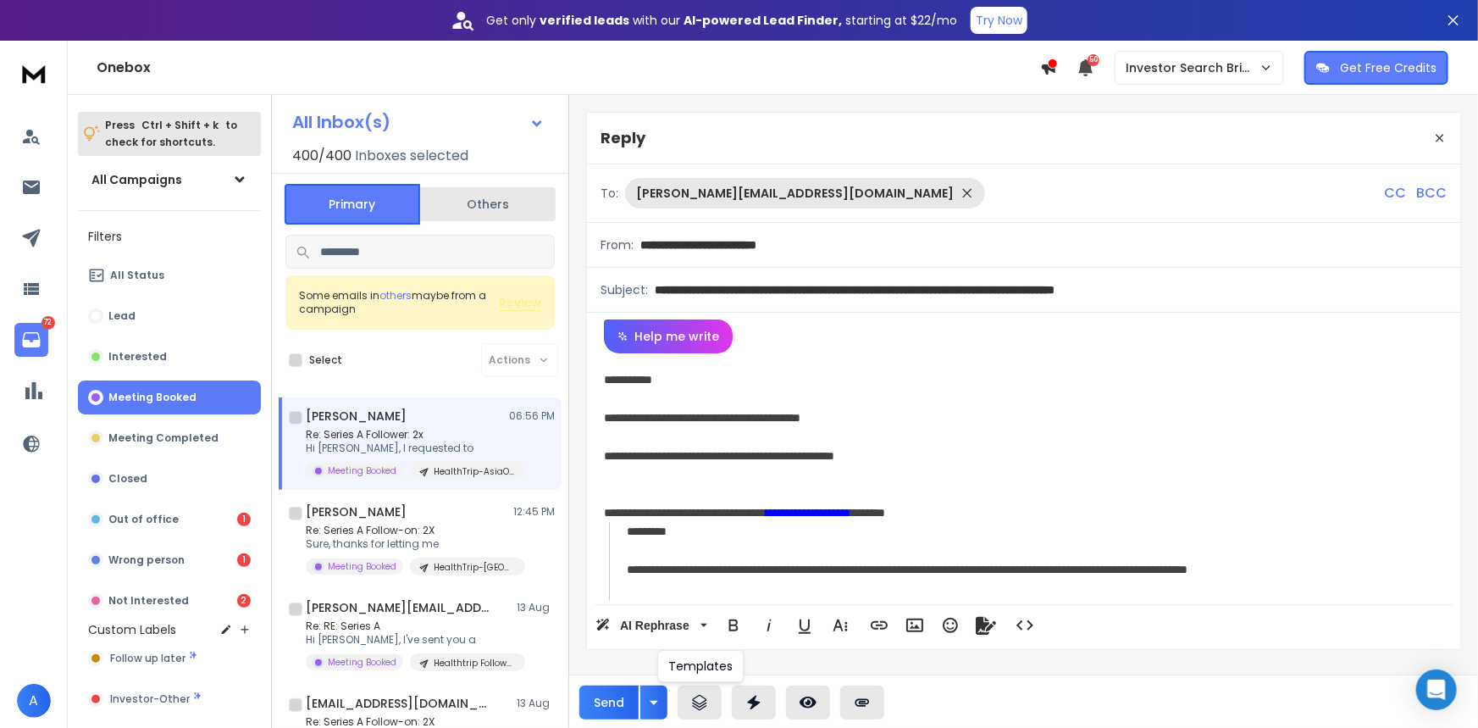
click at [710, 704] on button at bounding box center [700, 702] width 44 height 34
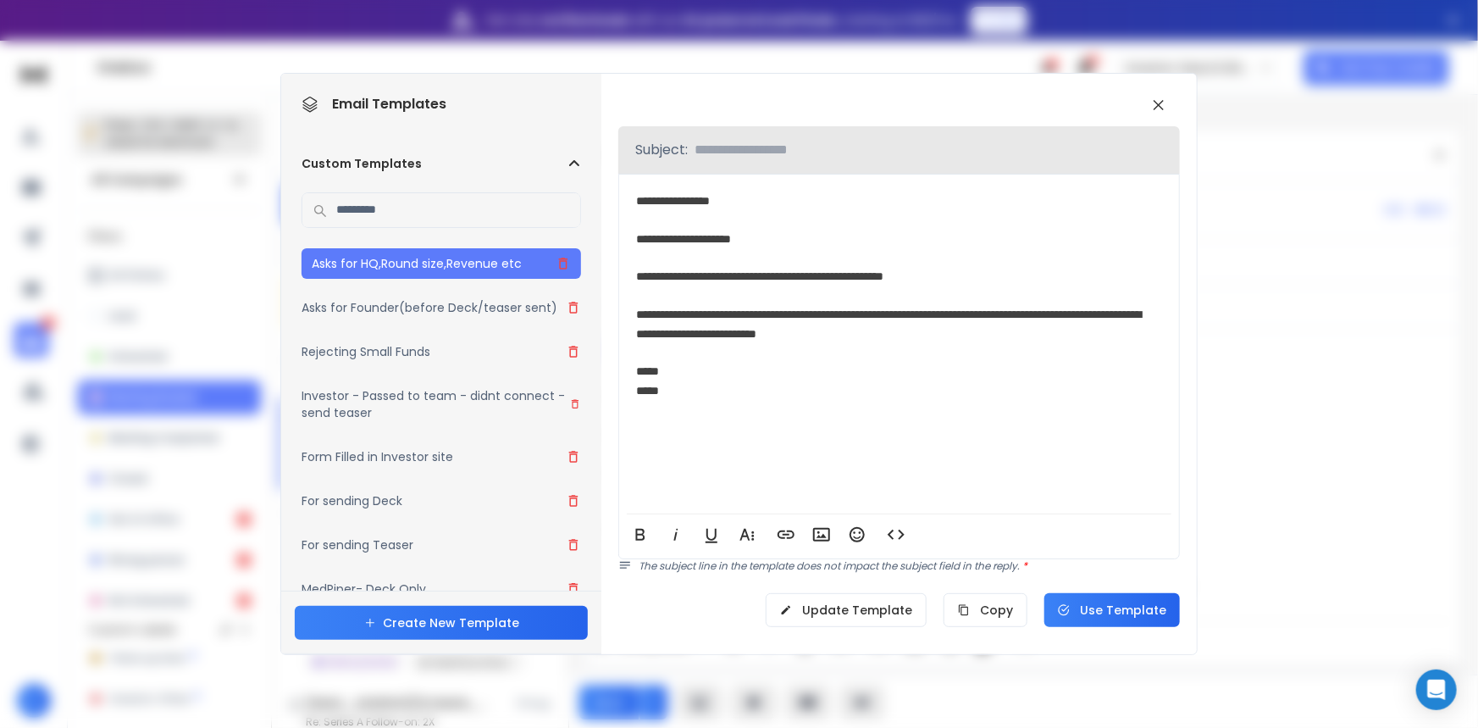
scroll to position [76, 0]
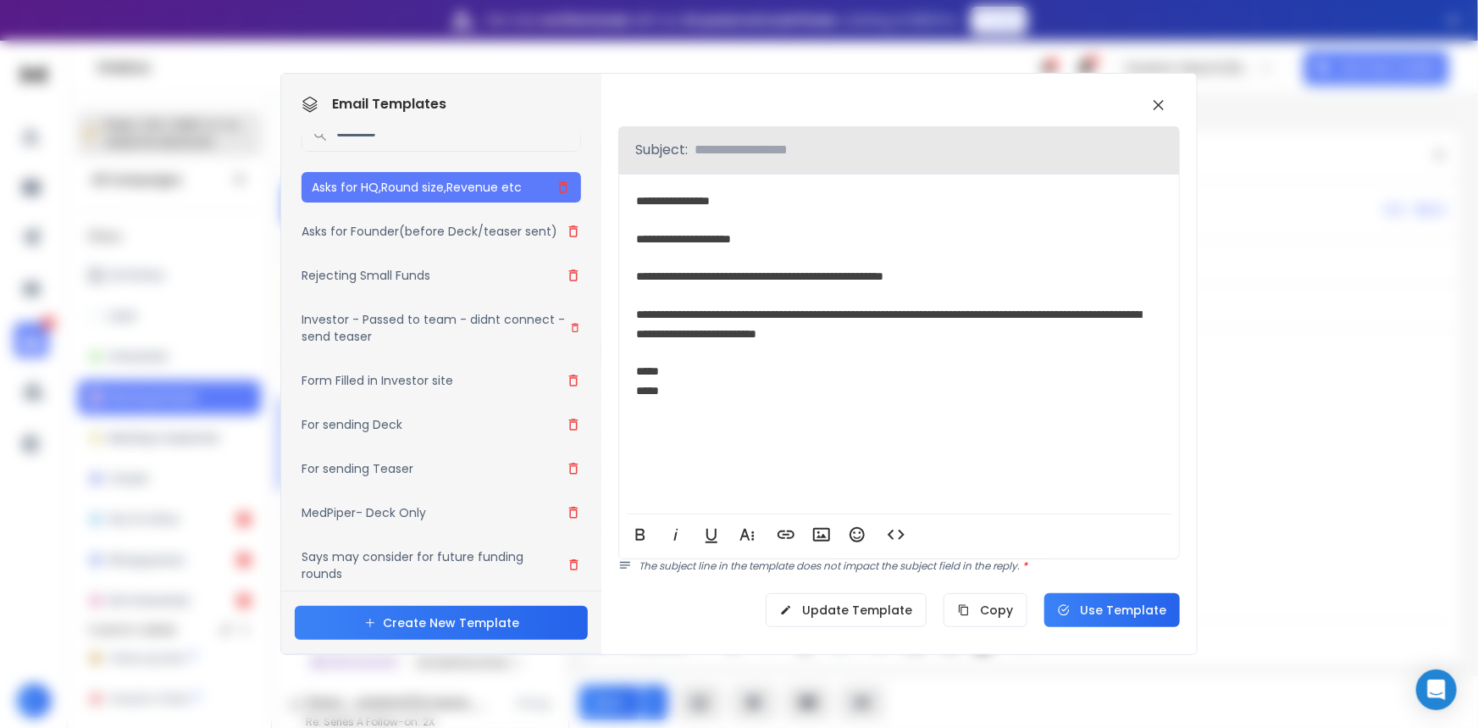
click at [426, 196] on h3 "Investor - Passed to team - didnt connect - send teaser" at bounding box center [417, 187] width 210 height 17
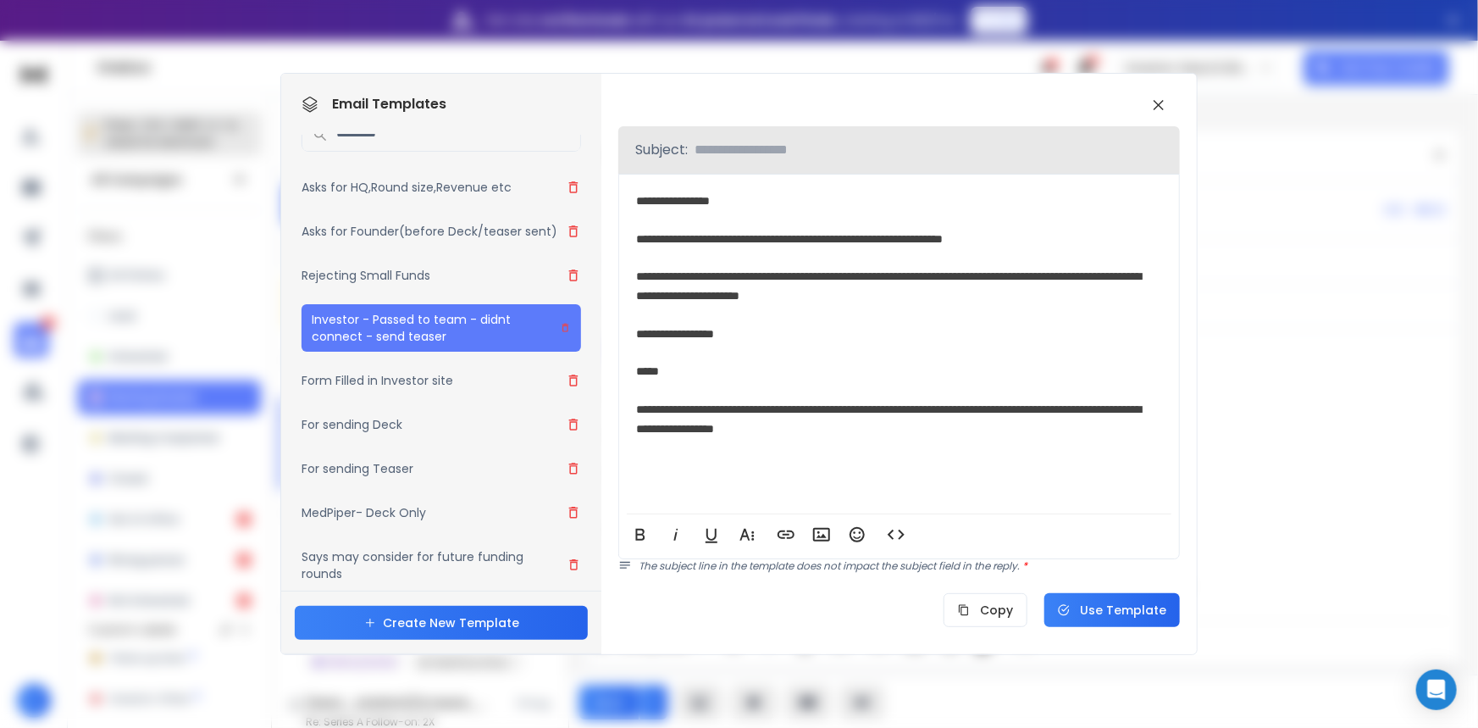
click at [398, 368] on div "Form Filled in Investor site" at bounding box center [442, 380] width 280 height 30
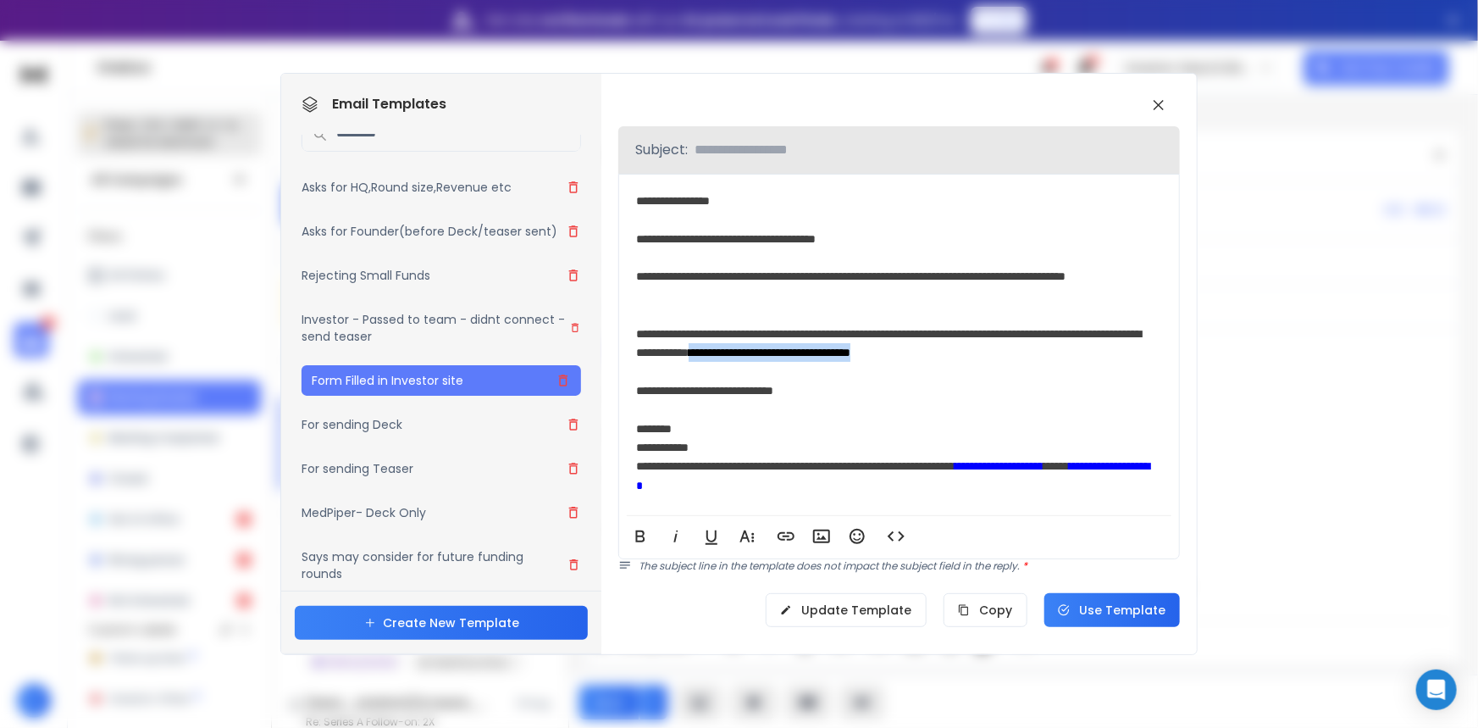
drag, startPoint x: 1030, startPoint y: 351, endPoint x: 821, endPoint y: 347, distance: 209.2
click at [821, 347] on p "**********" at bounding box center [893, 343] width 514 height 38
copy link "**********"
click at [1151, 98] on icon at bounding box center [1158, 104] width 15 height 15
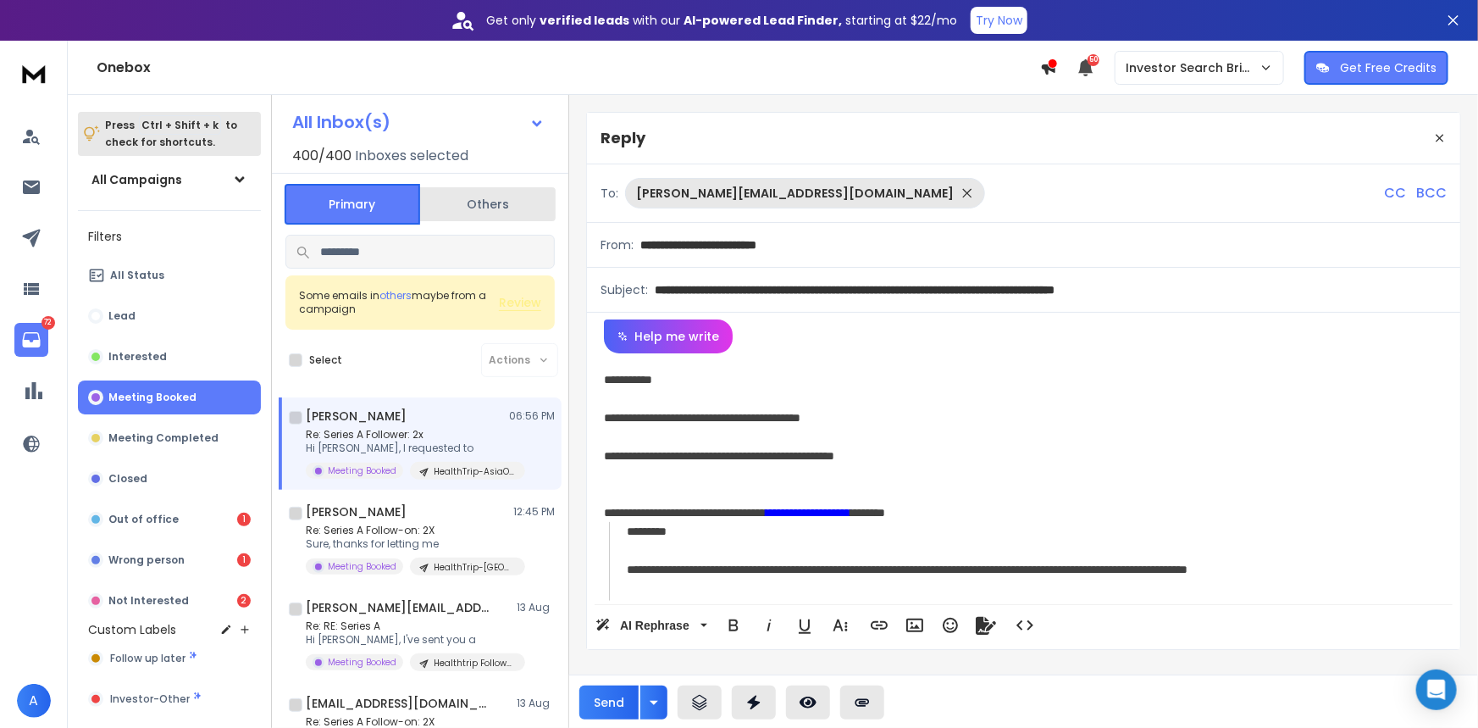
click at [881, 452] on div "**********" at bounding box center [1016, 417] width 824 height 95
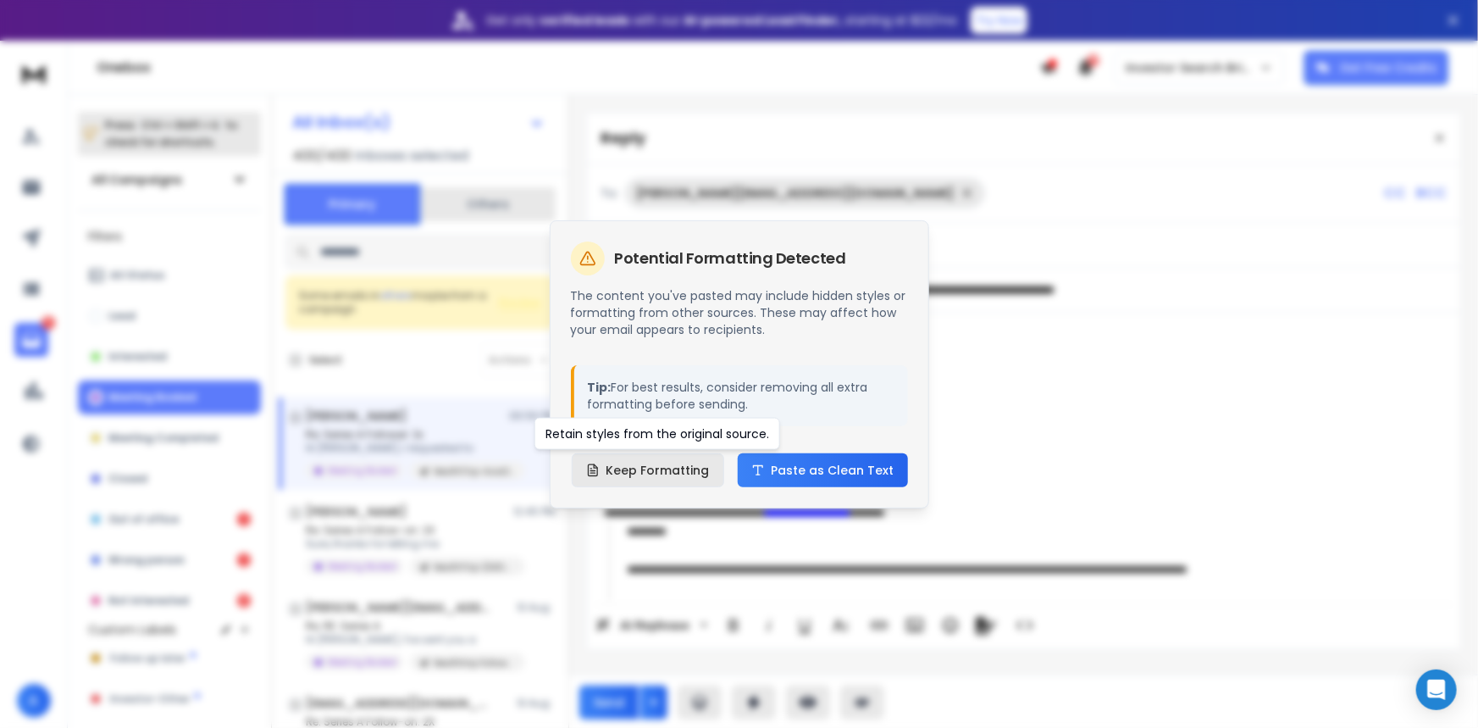
click at [626, 466] on button "Keep Formatting" at bounding box center [648, 470] width 152 height 34
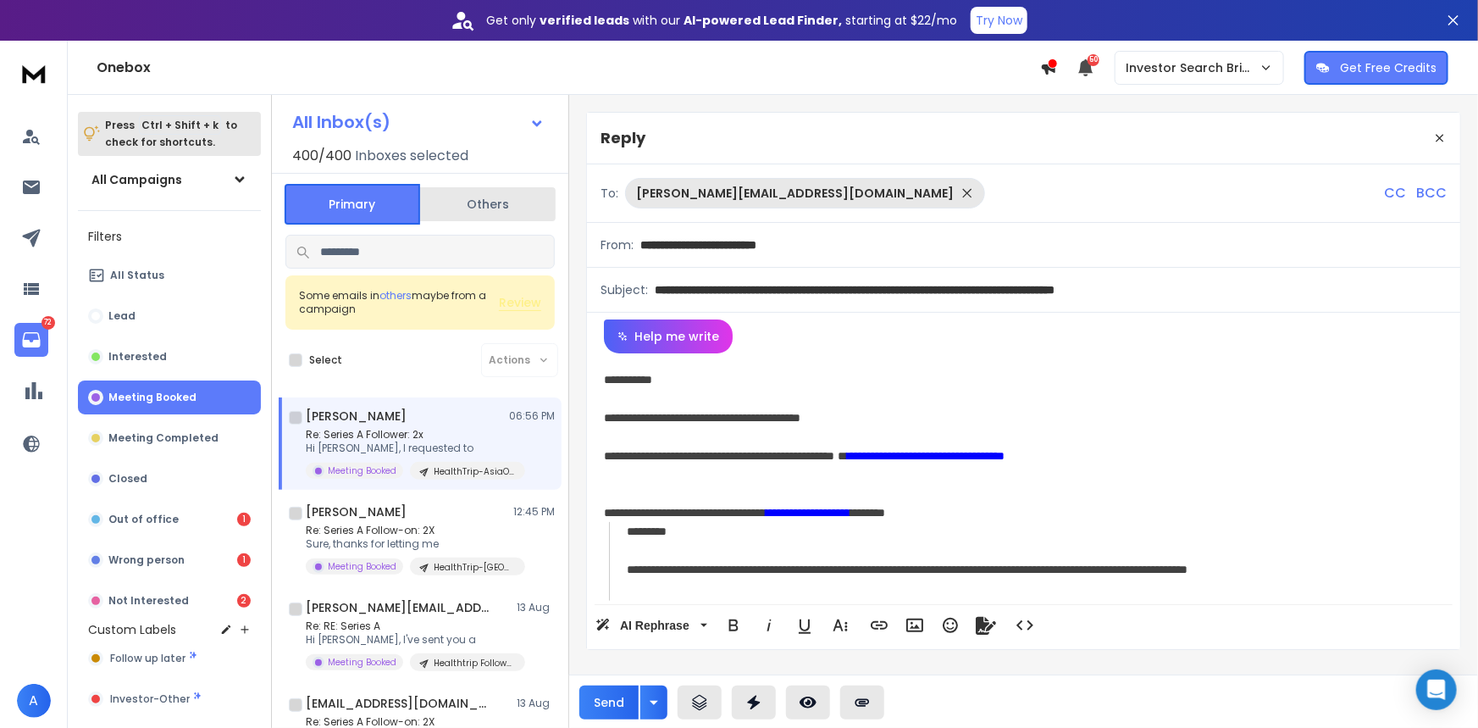
click at [880, 458] on div "**********" at bounding box center [1016, 417] width 824 height 95
click at [1135, 457] on div "**********" at bounding box center [1016, 417] width 824 height 95
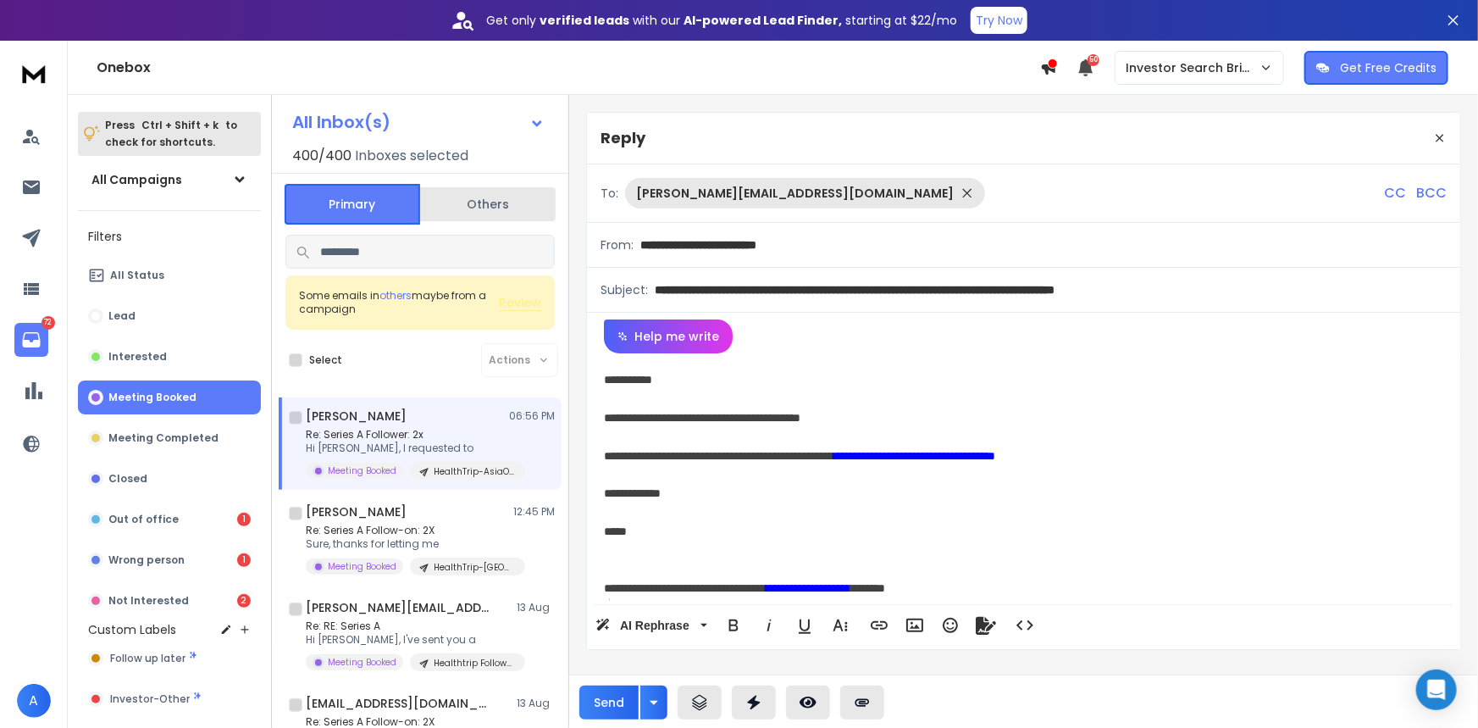
click at [1385, 187] on p "CC" at bounding box center [1395, 193] width 22 height 20
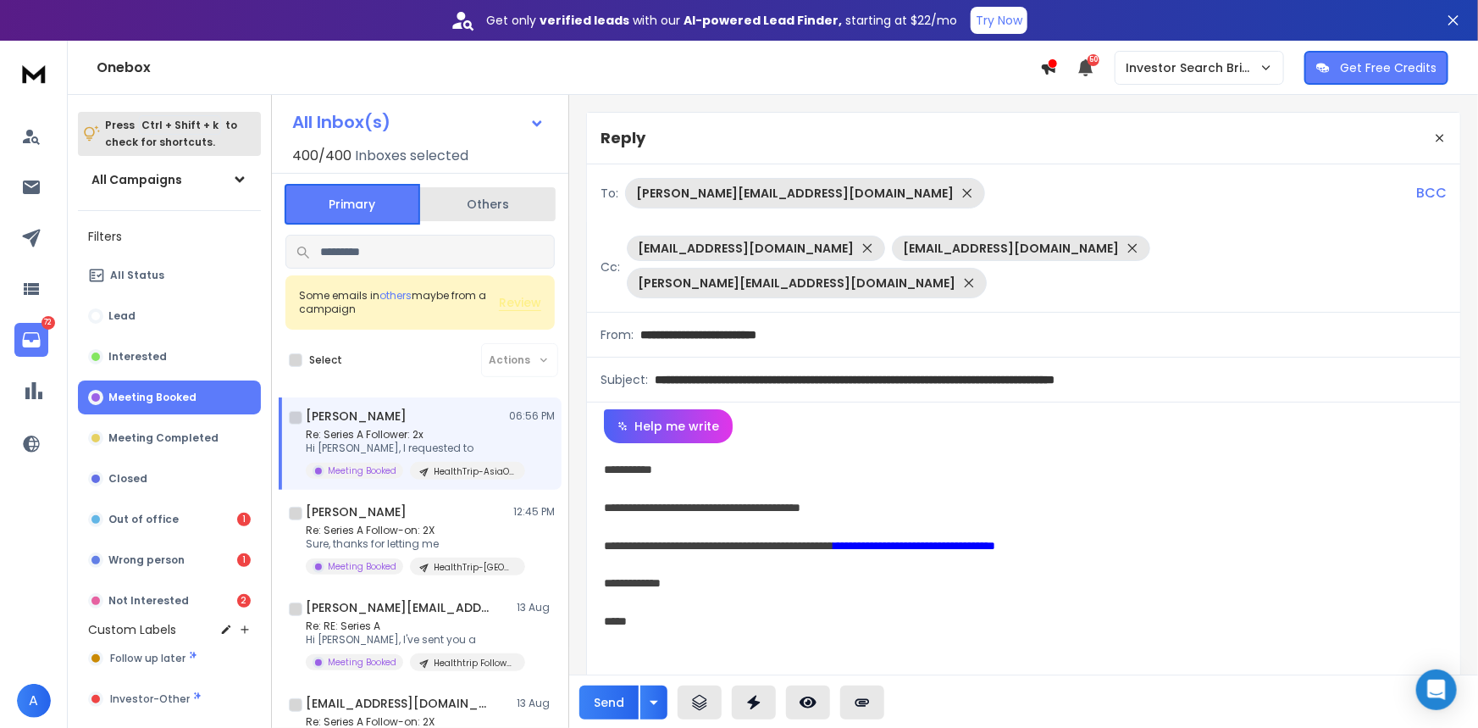
click at [618, 703] on button "Send" at bounding box center [608, 702] width 59 height 34
